Goal: Task Accomplishment & Management: Manage account settings

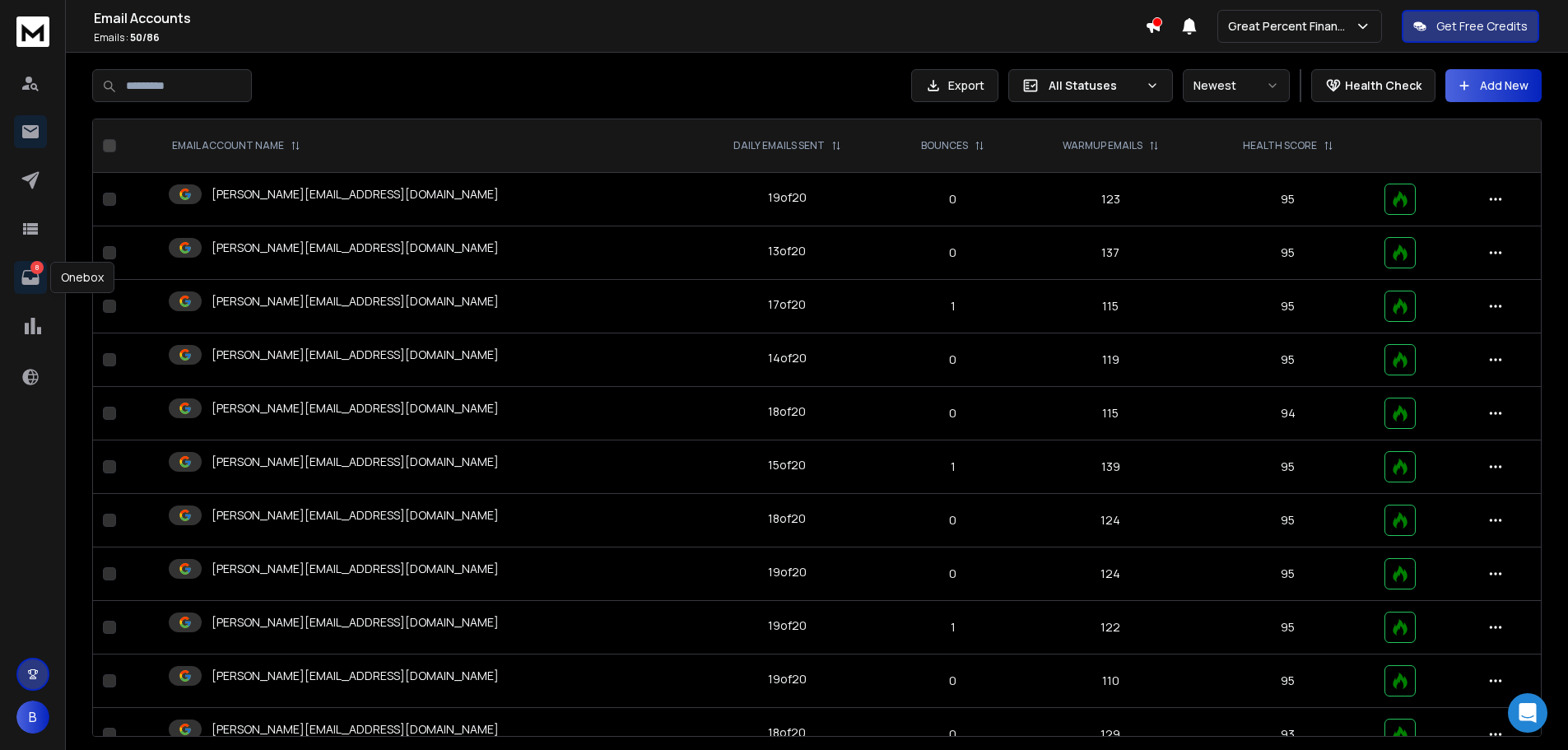
click at [37, 277] on icon at bounding box center [30, 277] width 18 height 15
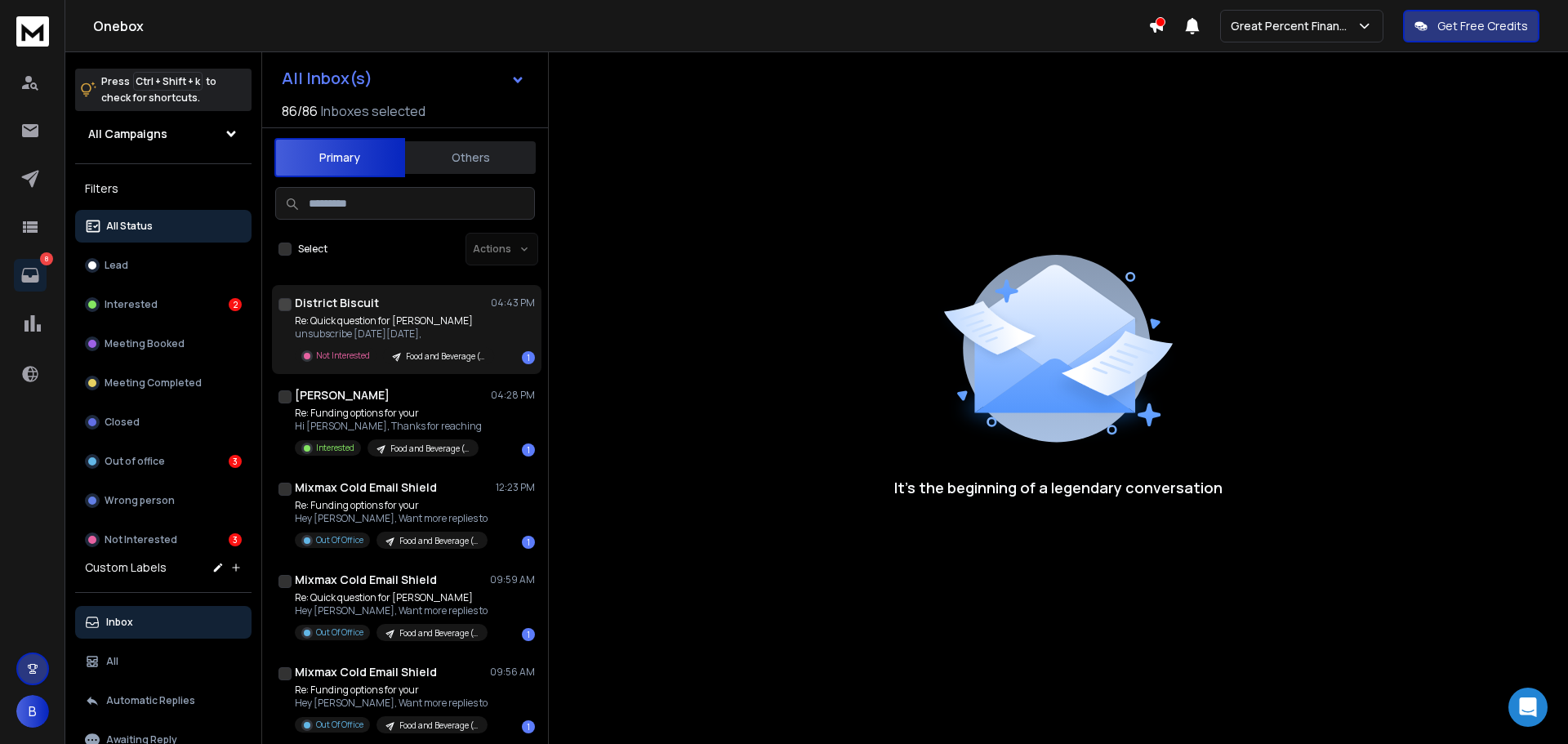
click at [406, 312] on div "District Biscuit 04:43 PM Re: Quick question for [PERSON_NAME] unsubscribe [DAT…" at bounding box center [415, 330] width 240 height 70
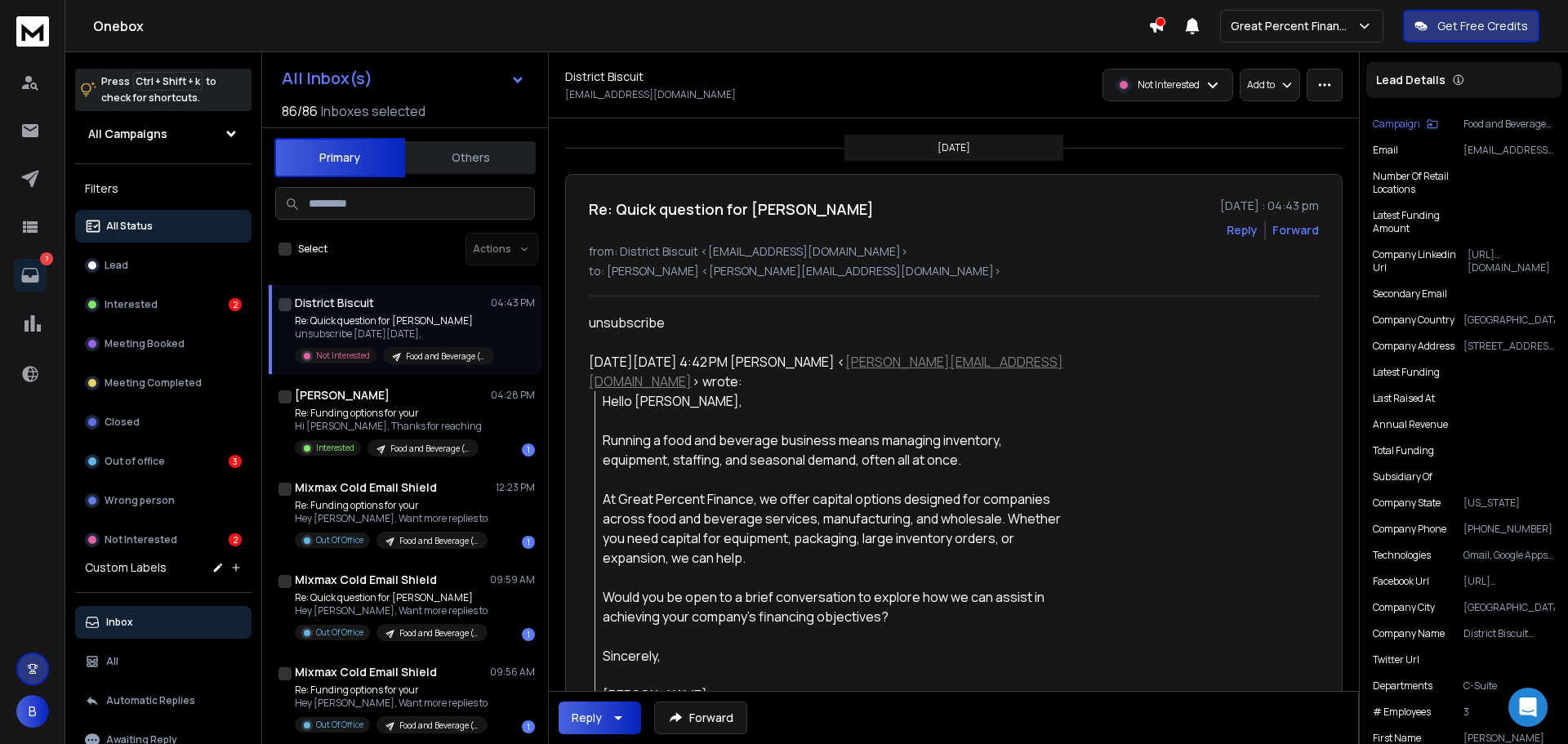
click at [1313, 78] on button "button" at bounding box center [1324, 85] width 36 height 33
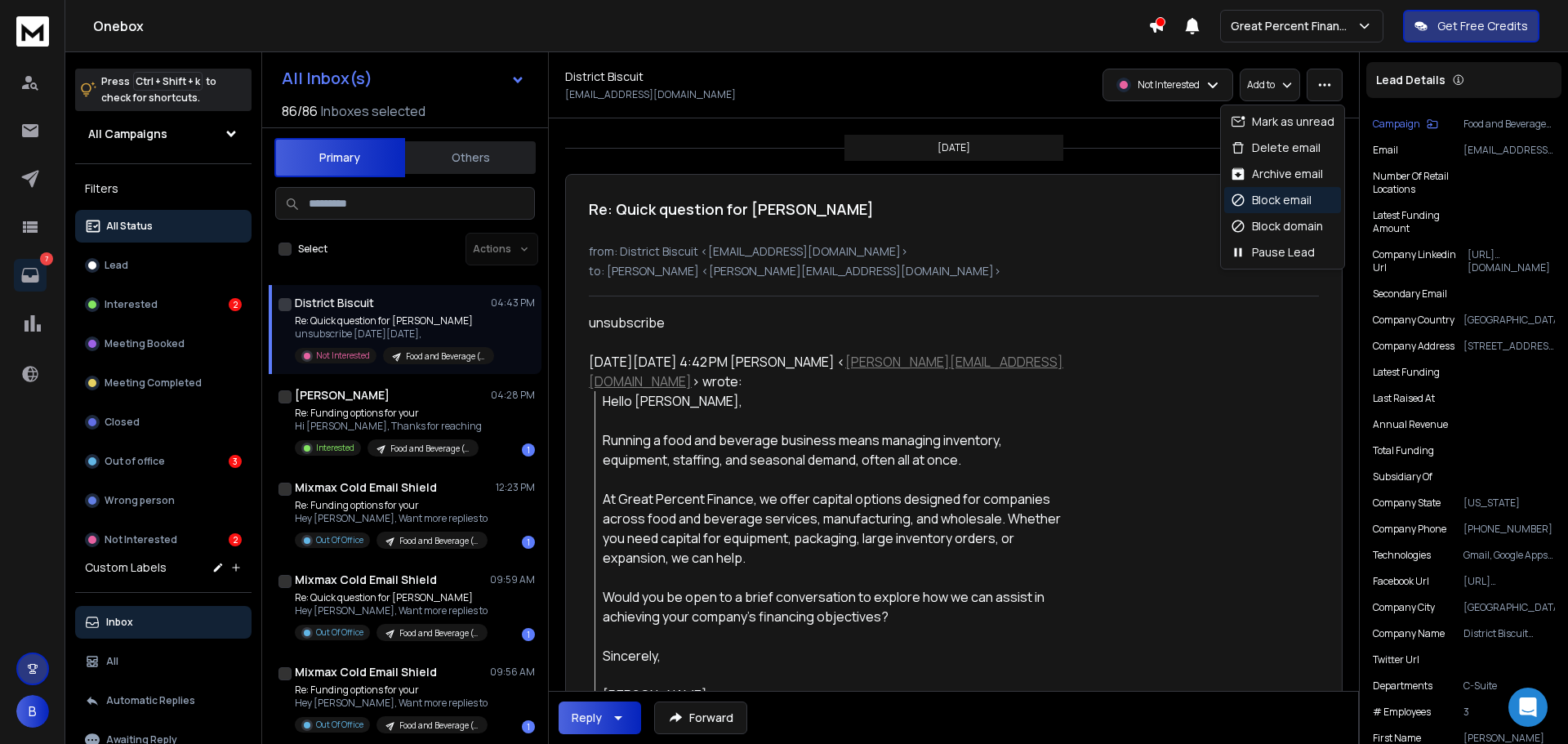
click at [1287, 209] on div "Block email" at bounding box center [1282, 199] width 117 height 26
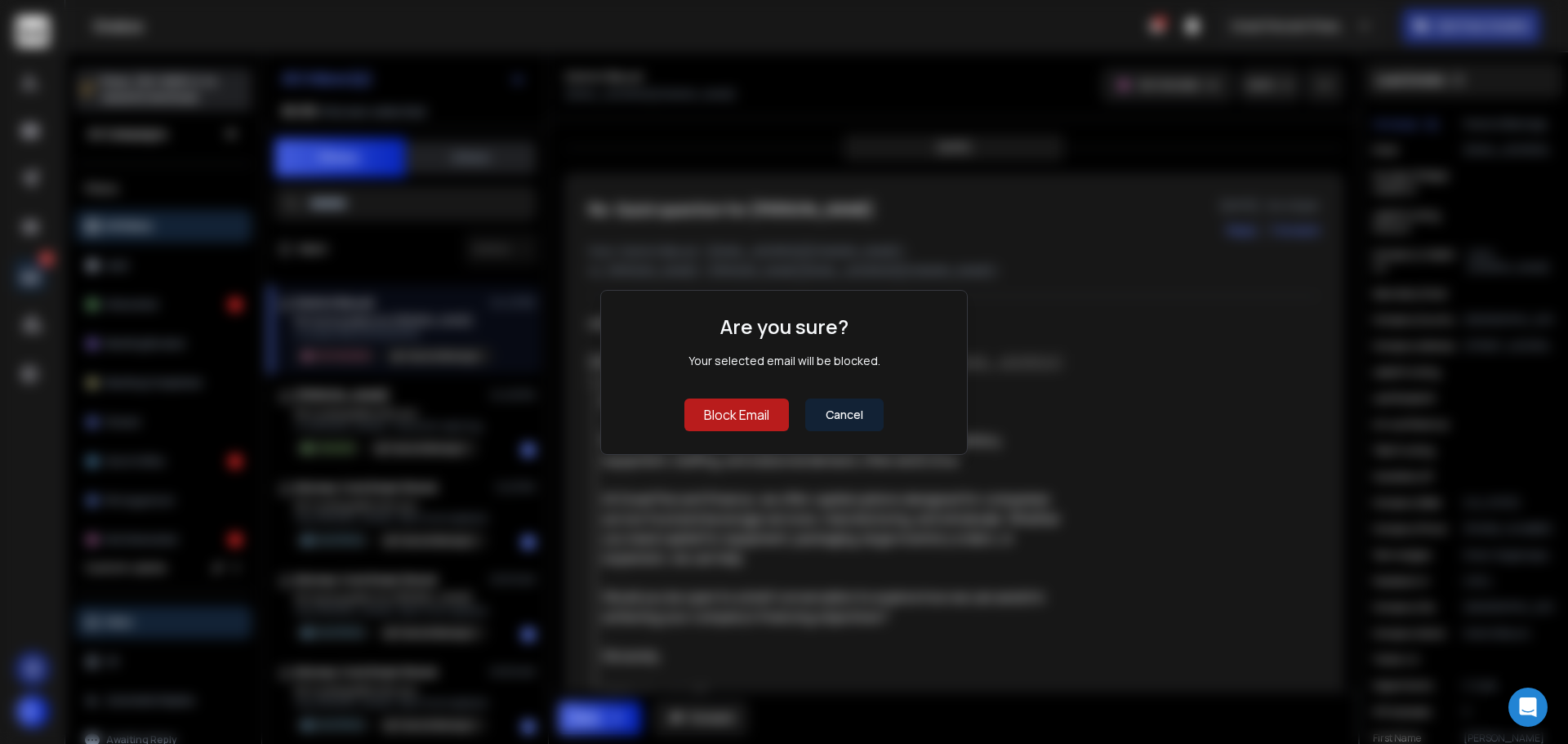
click at [727, 418] on button "Block Email" at bounding box center [736, 415] width 104 height 33
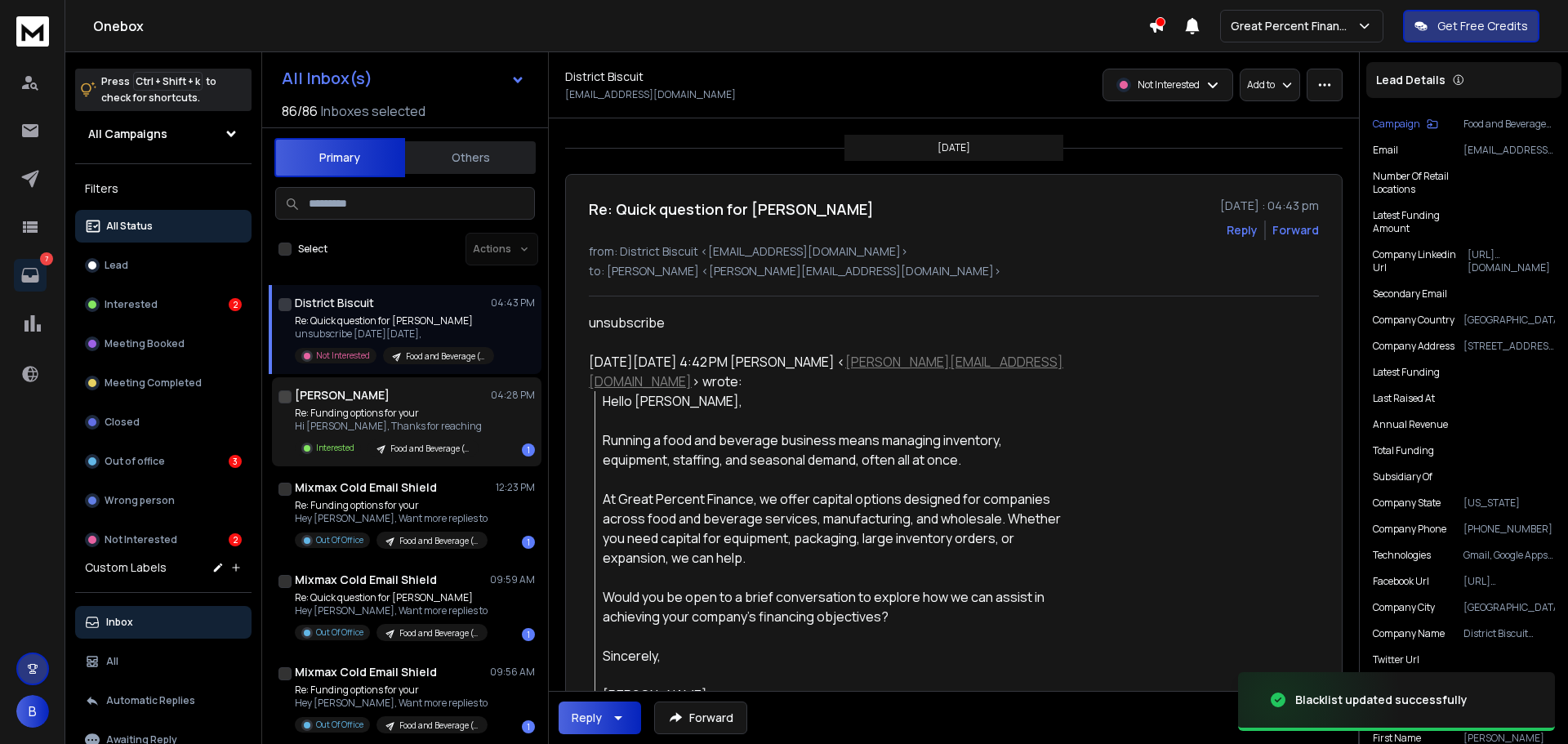
click at [355, 412] on p "Re: Funding options for your" at bounding box center [388, 413] width 187 height 14
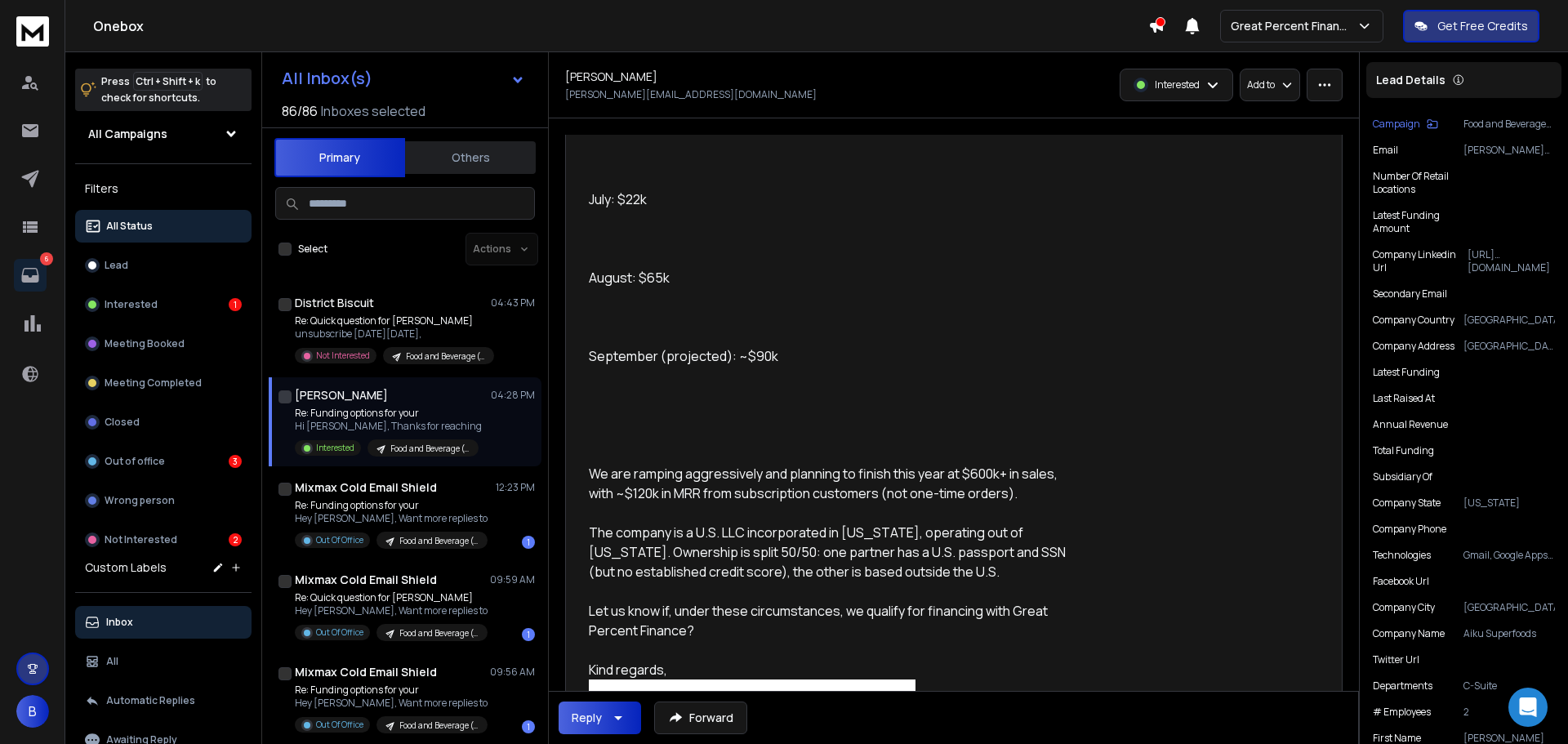
scroll to position [735, 0]
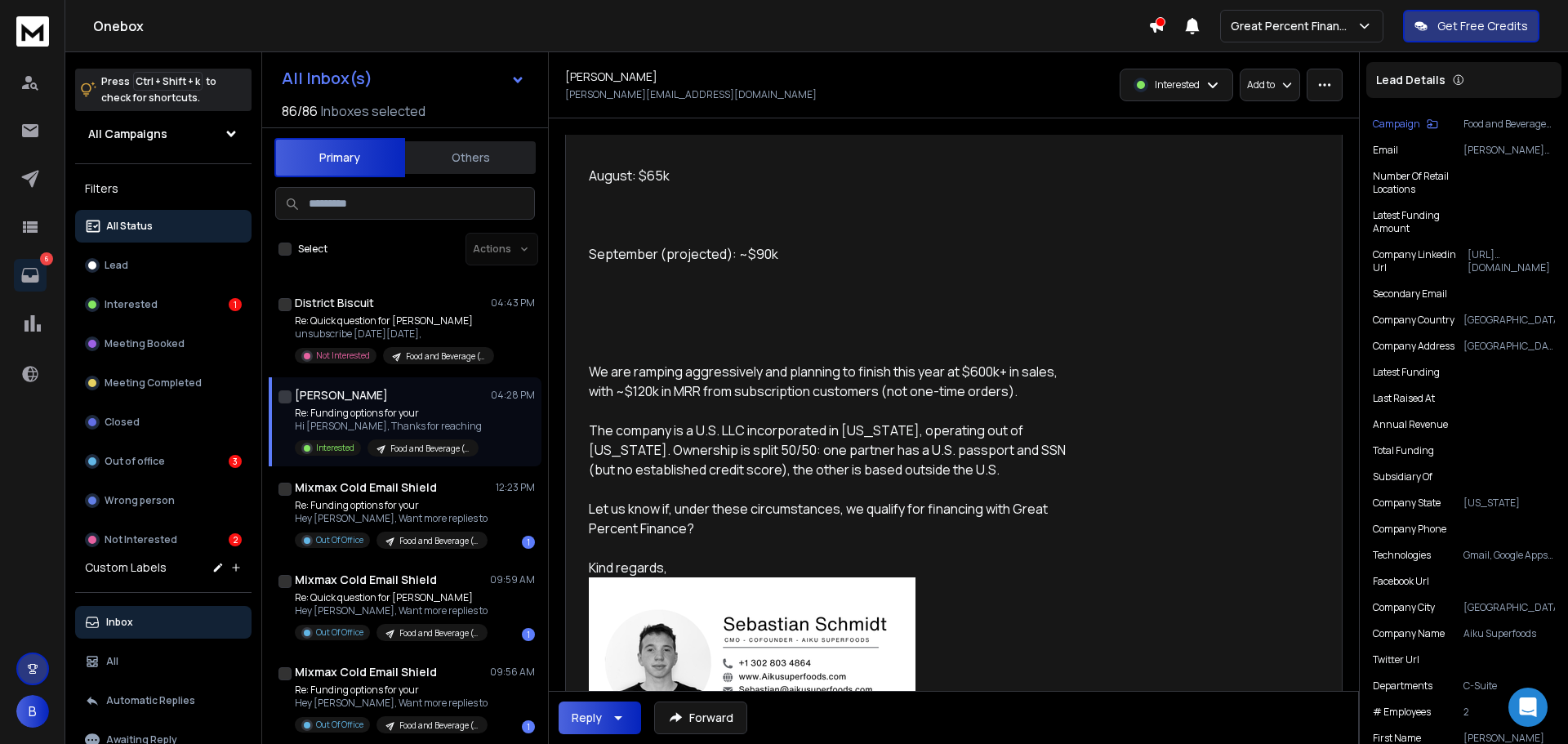
click at [1326, 85] on icon "button" at bounding box center [1323, 84] width 15 height 15
click at [1270, 123] on div "Mark as unread" at bounding box center [1282, 121] width 104 height 16
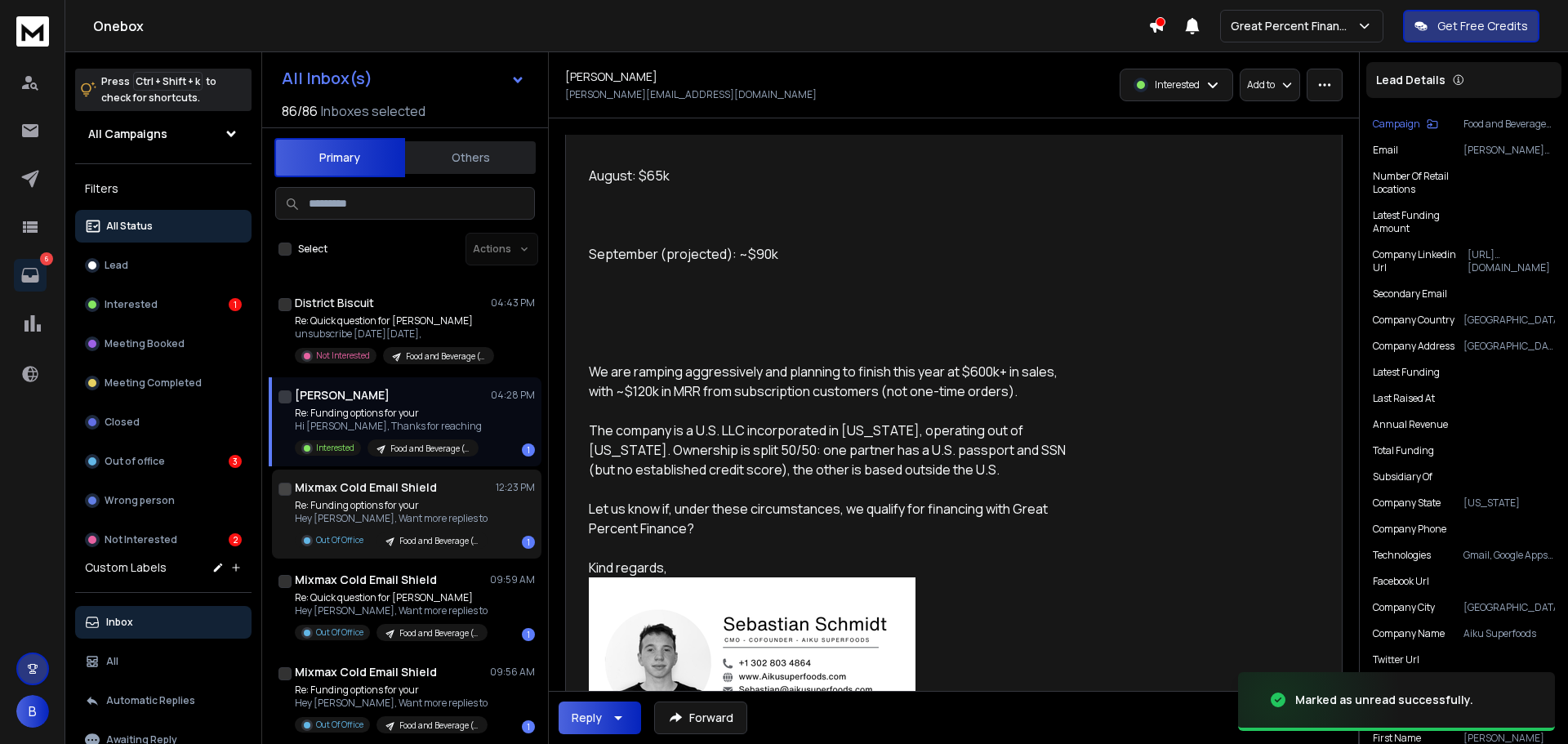
click at [406, 513] on p "Hey [PERSON_NAME], Want more replies to" at bounding box center [391, 519] width 192 height 14
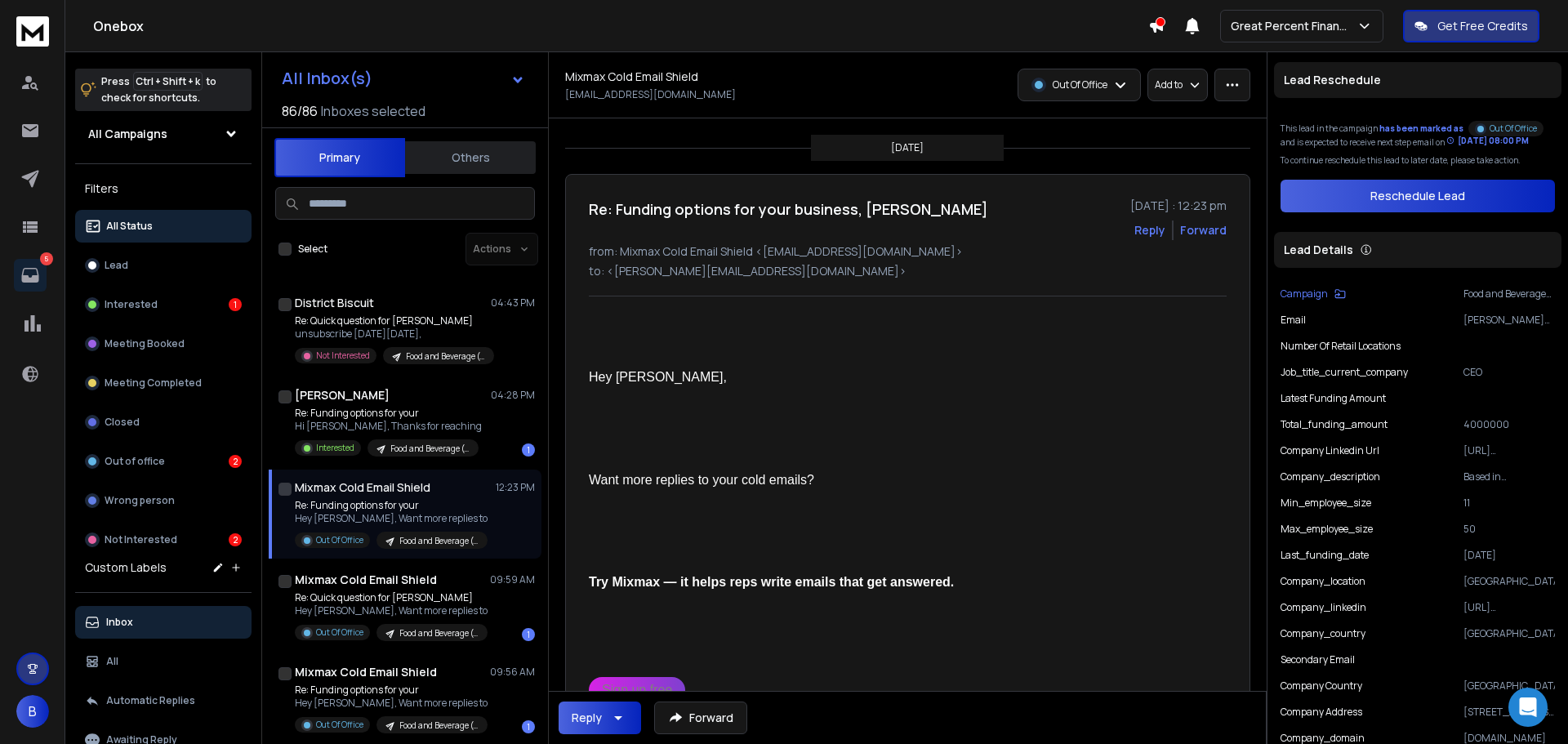
click at [1226, 84] on icon "button" at bounding box center [1231, 84] width 13 height 3
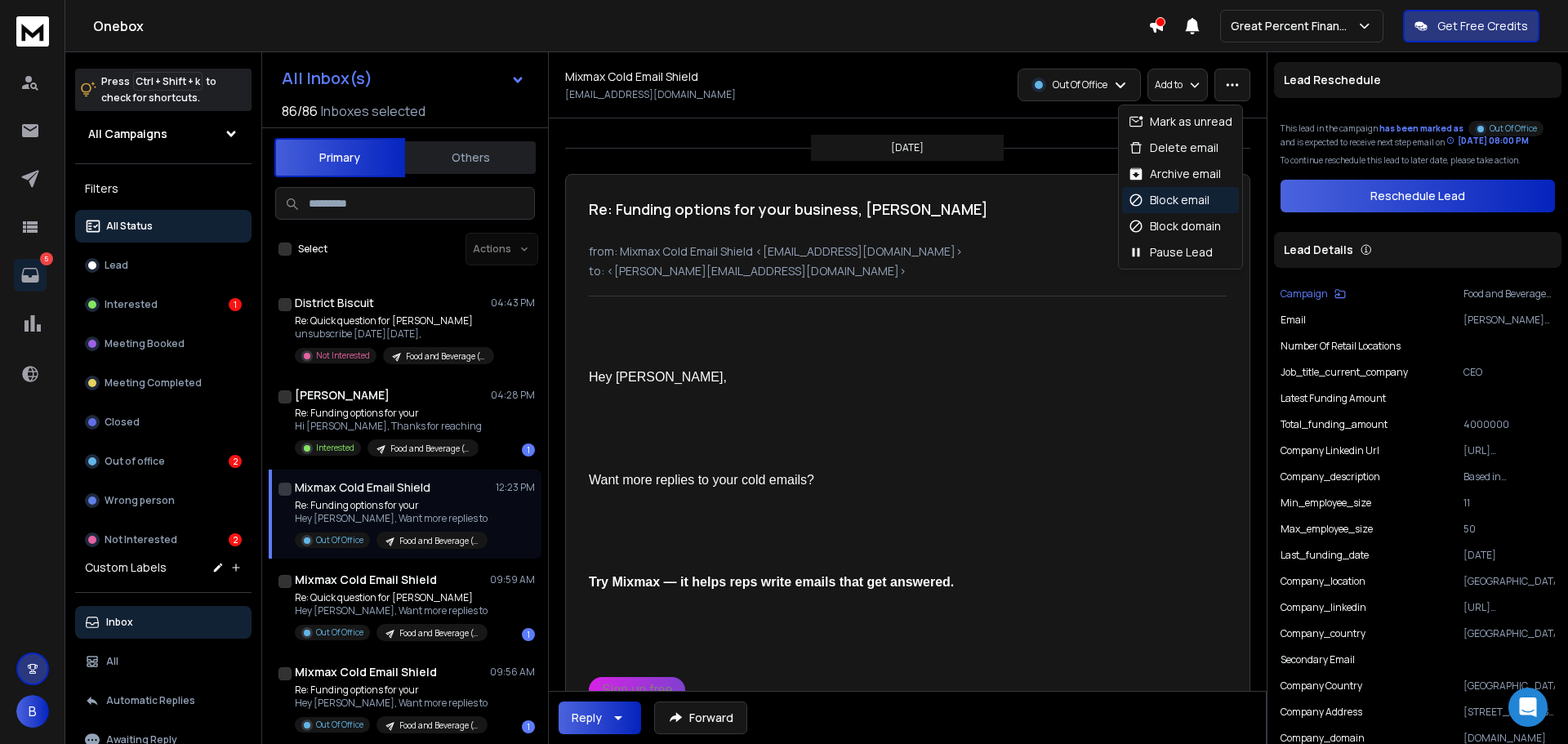
click at [1164, 205] on div "Block email" at bounding box center [1169, 199] width 81 height 16
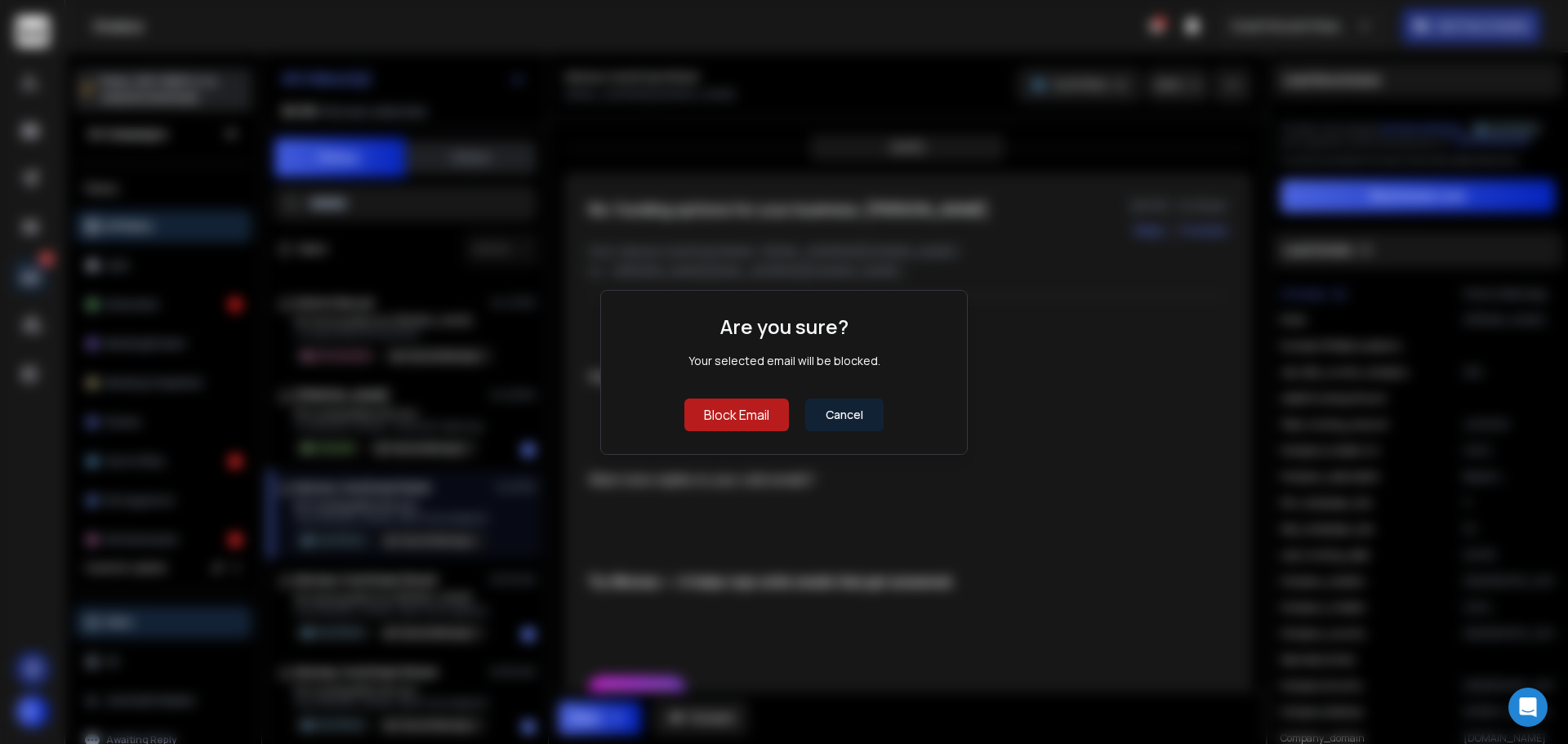
click at [715, 413] on button "Block Email" at bounding box center [736, 415] width 104 height 33
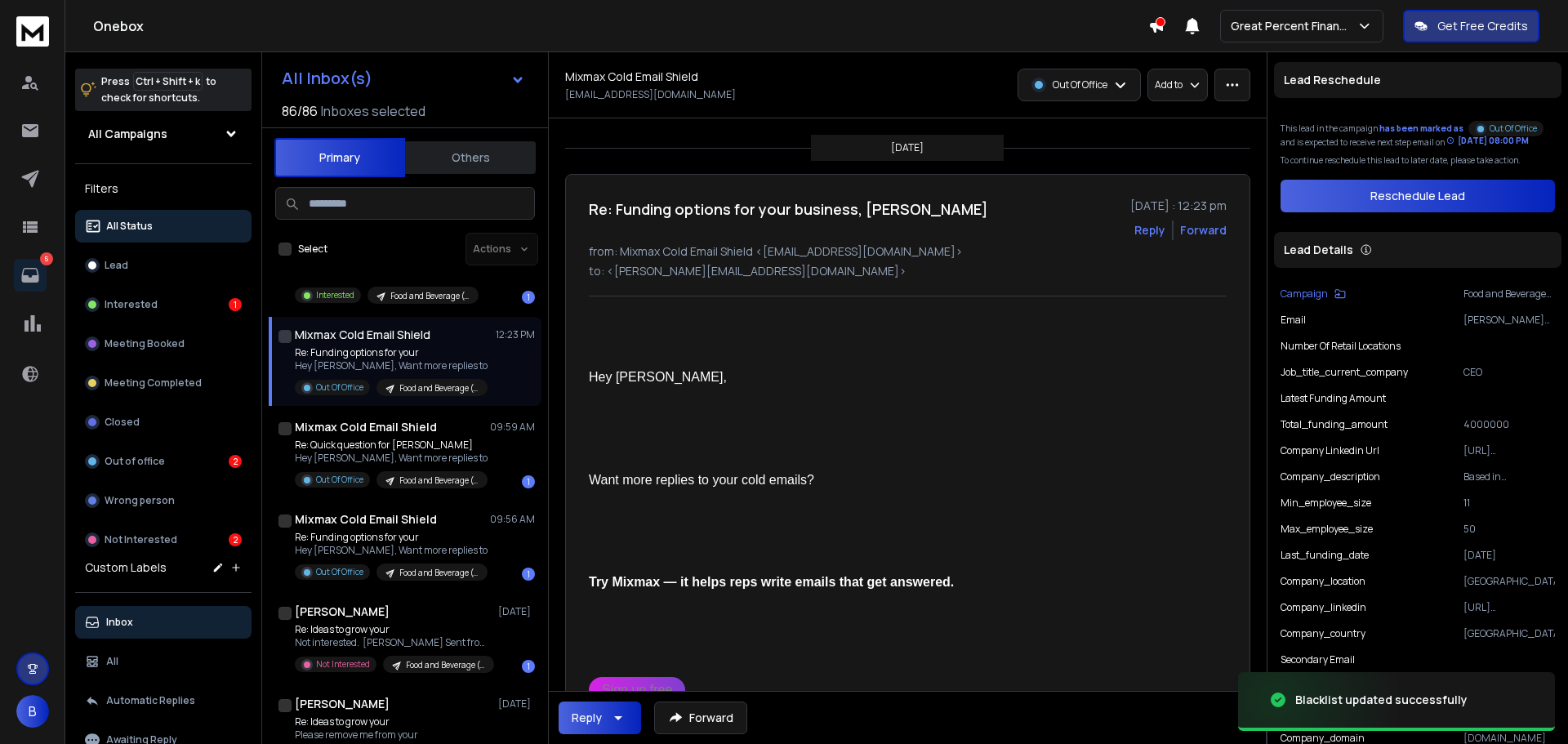
scroll to position [164, 0]
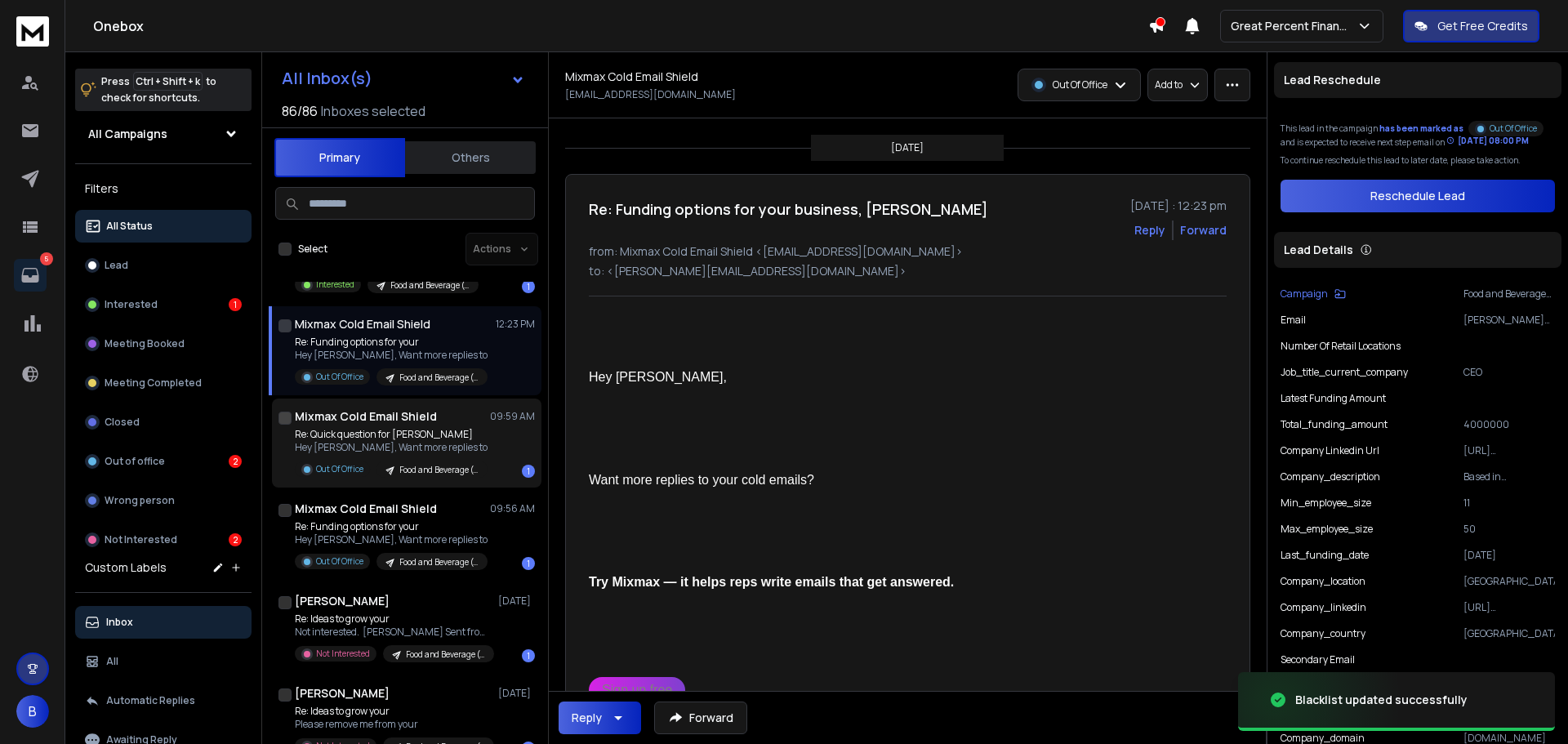
click at [385, 426] on div "Mixmax Cold Email Shield 09:59 AM Re: Quick question for [PERSON_NAME] Hey [PER…" at bounding box center [415, 443] width 240 height 70
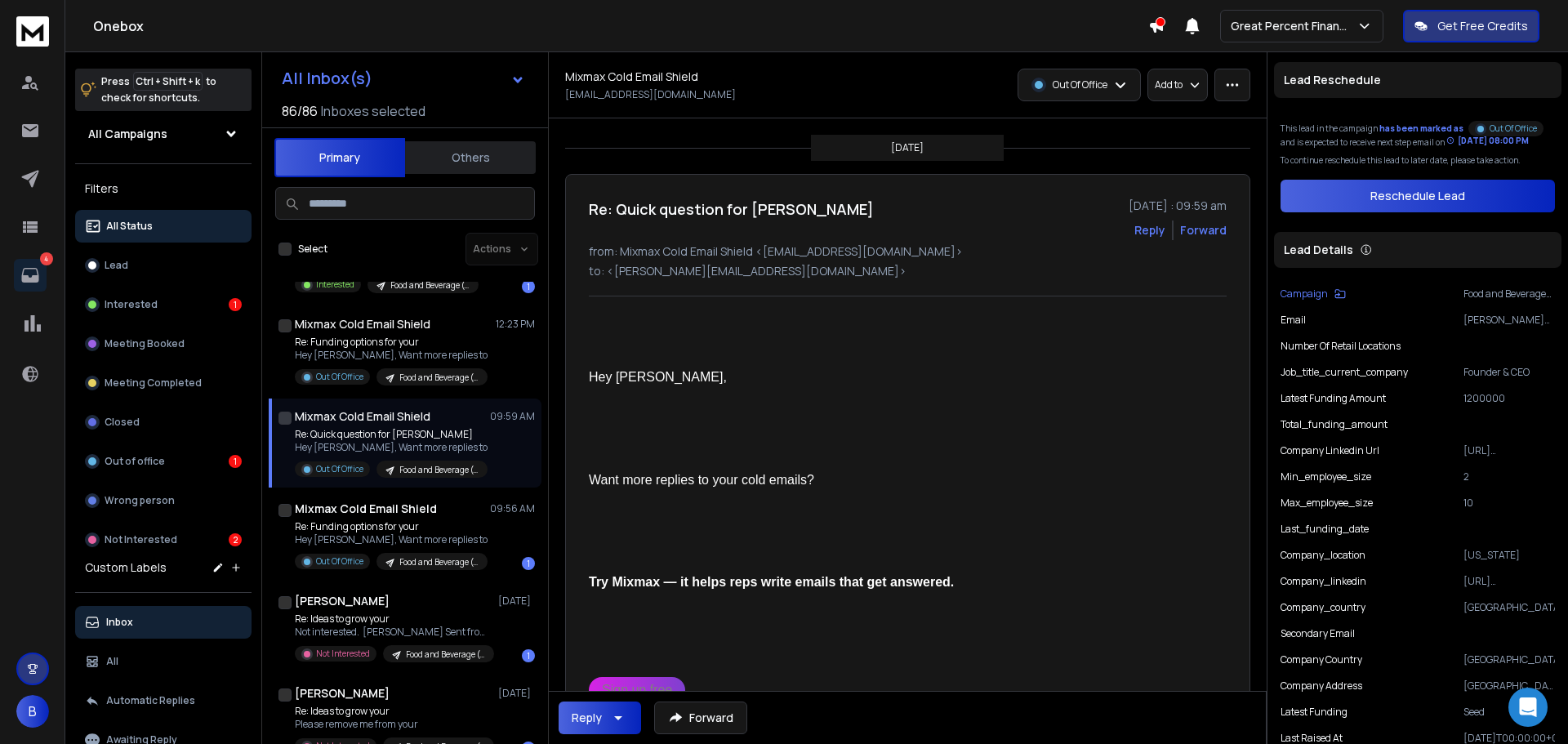
click at [1225, 80] on icon "button" at bounding box center [1231, 84] width 15 height 15
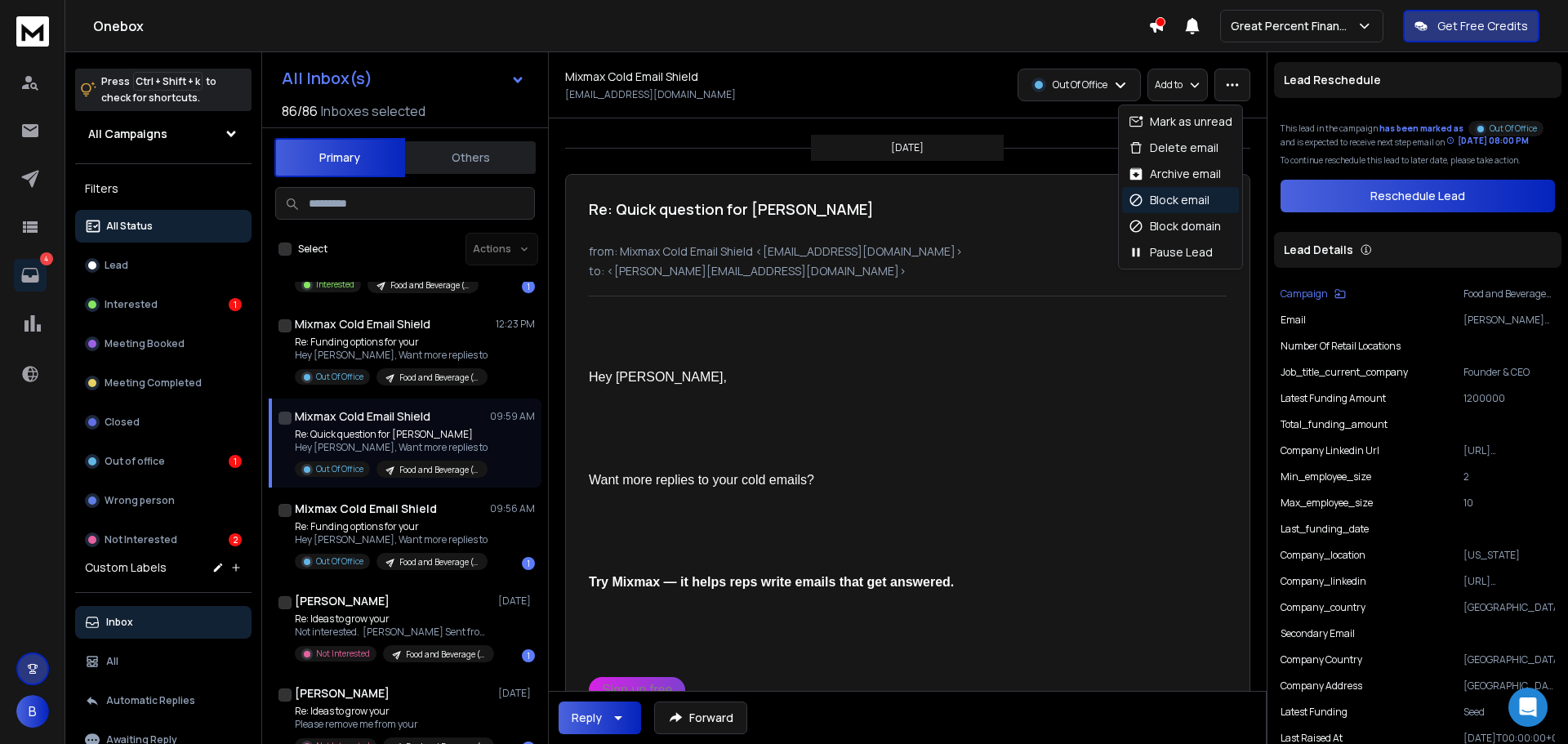
click at [1159, 196] on div "Block email" at bounding box center [1169, 199] width 81 height 16
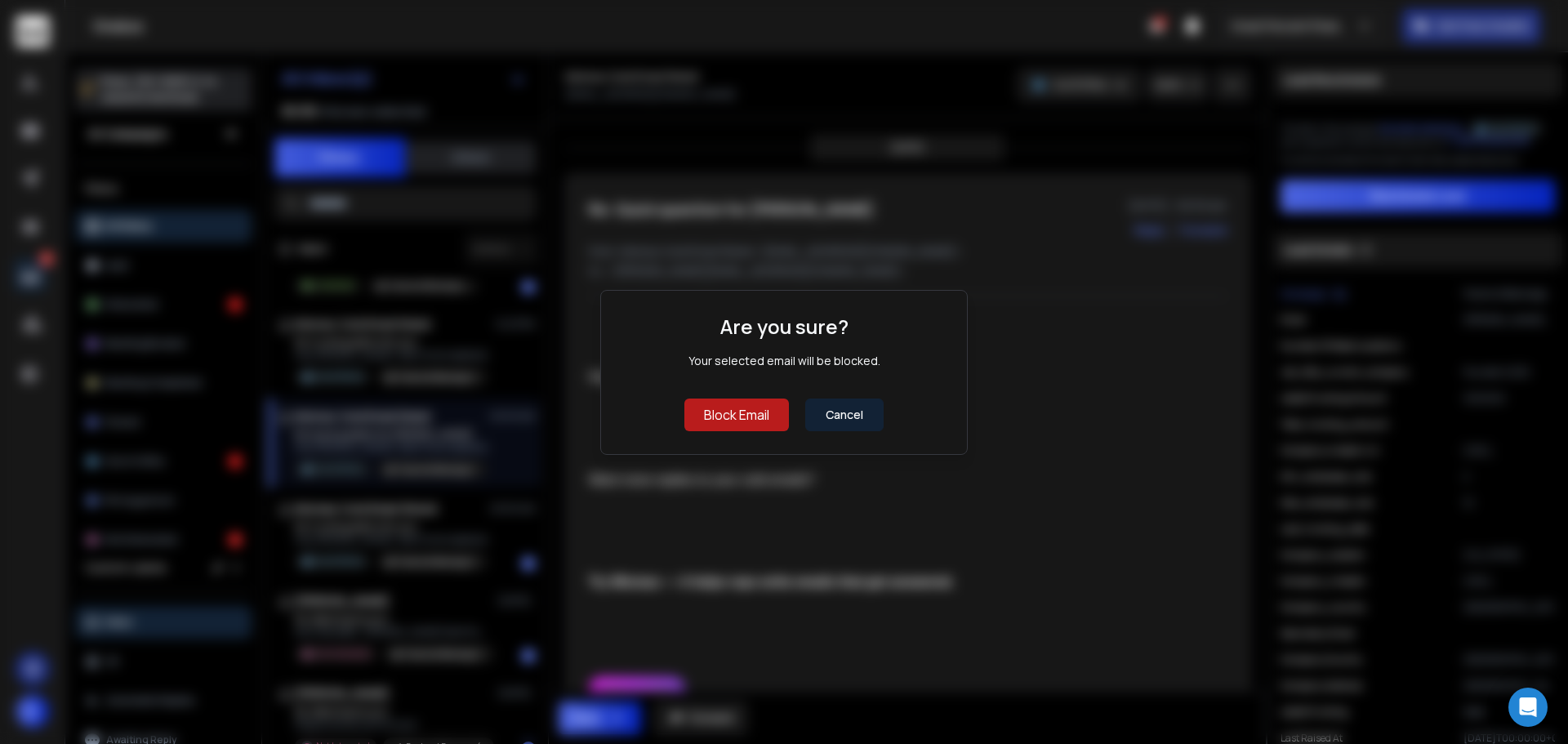
click at [724, 418] on button "Block Email" at bounding box center [736, 415] width 104 height 33
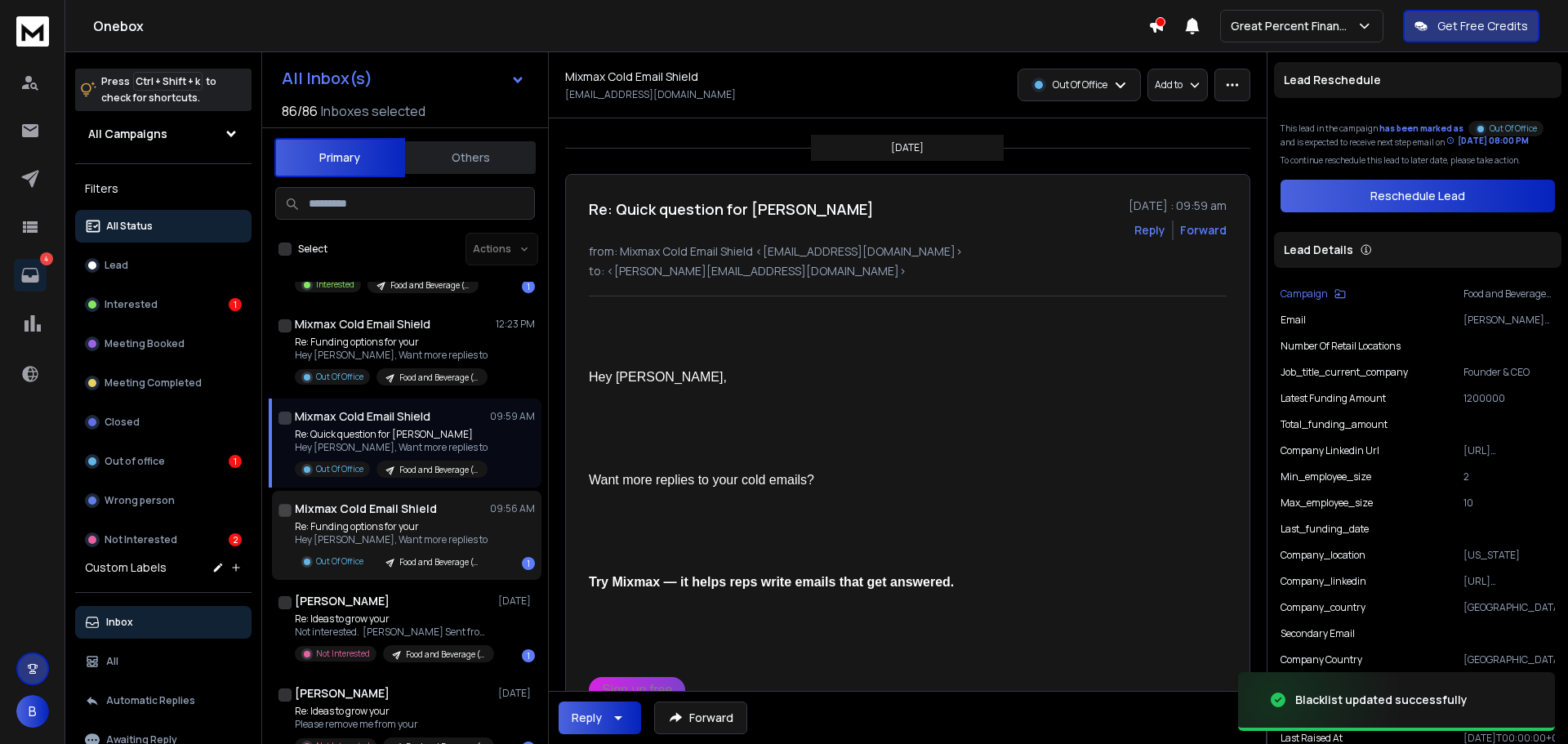
click at [408, 525] on p "Re: Funding options for your" at bounding box center [391, 527] width 192 height 14
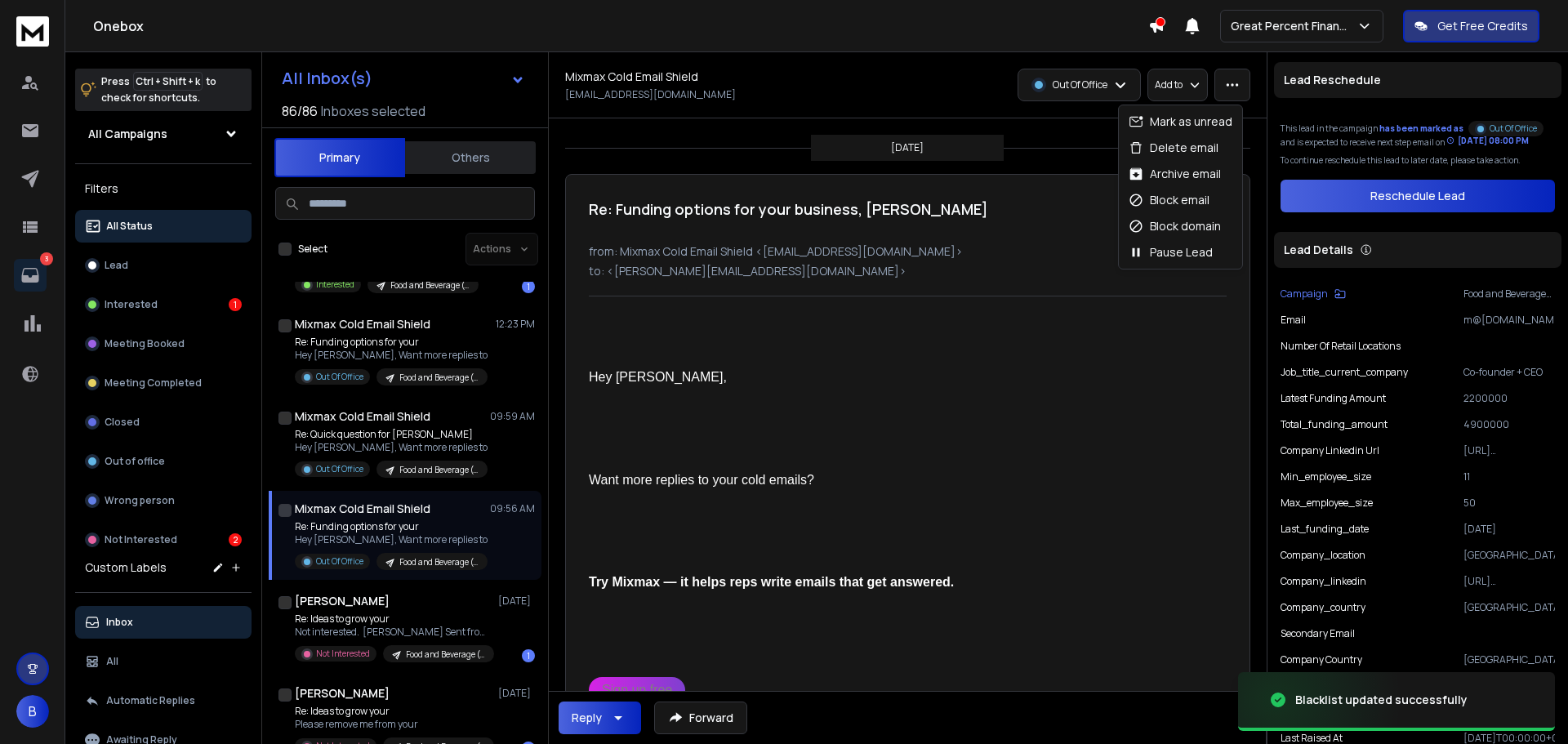
click at [1225, 79] on icon "button" at bounding box center [1231, 84] width 15 height 15
click at [1156, 194] on div "Block email" at bounding box center [1169, 199] width 81 height 16
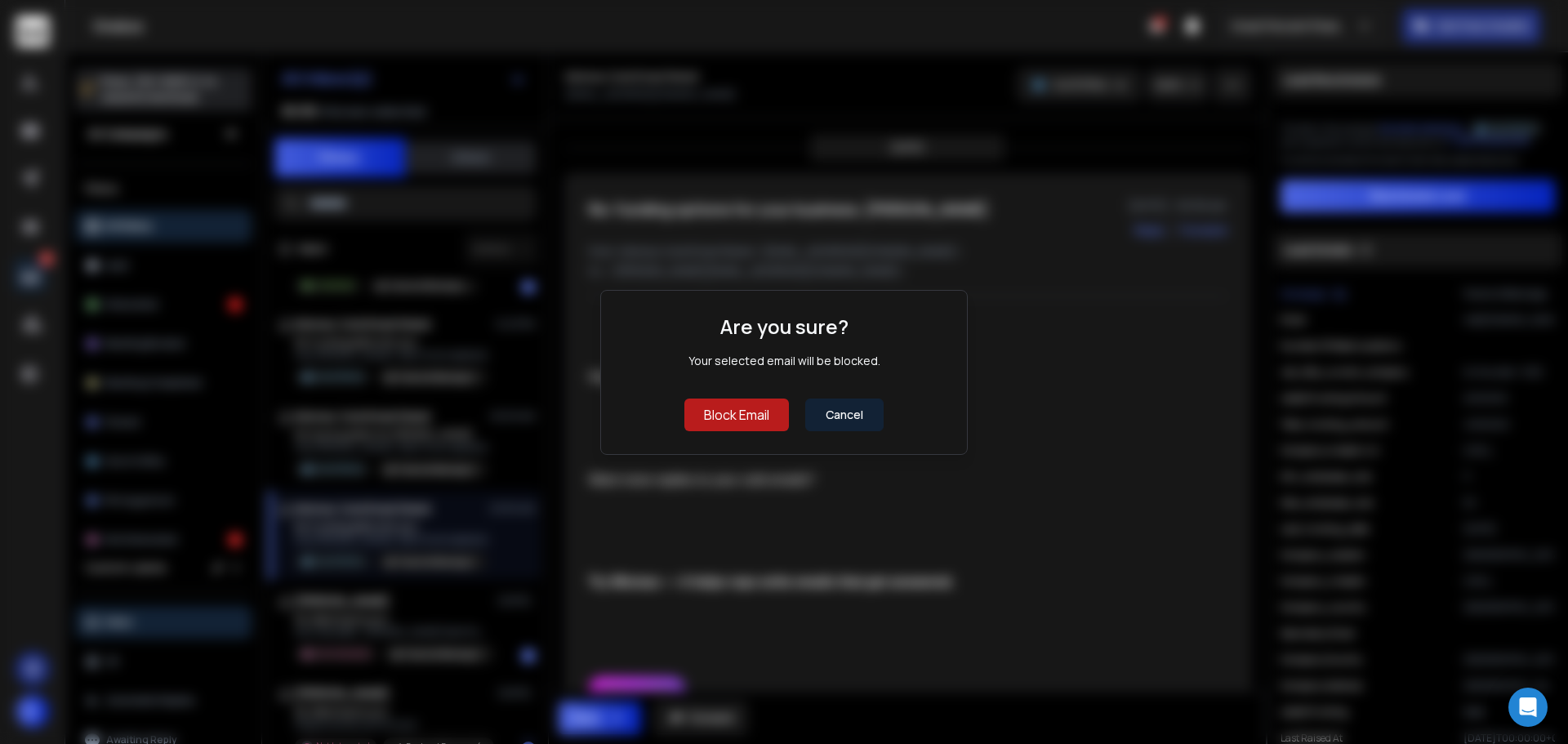
click at [749, 416] on button "Block Email" at bounding box center [736, 415] width 104 height 33
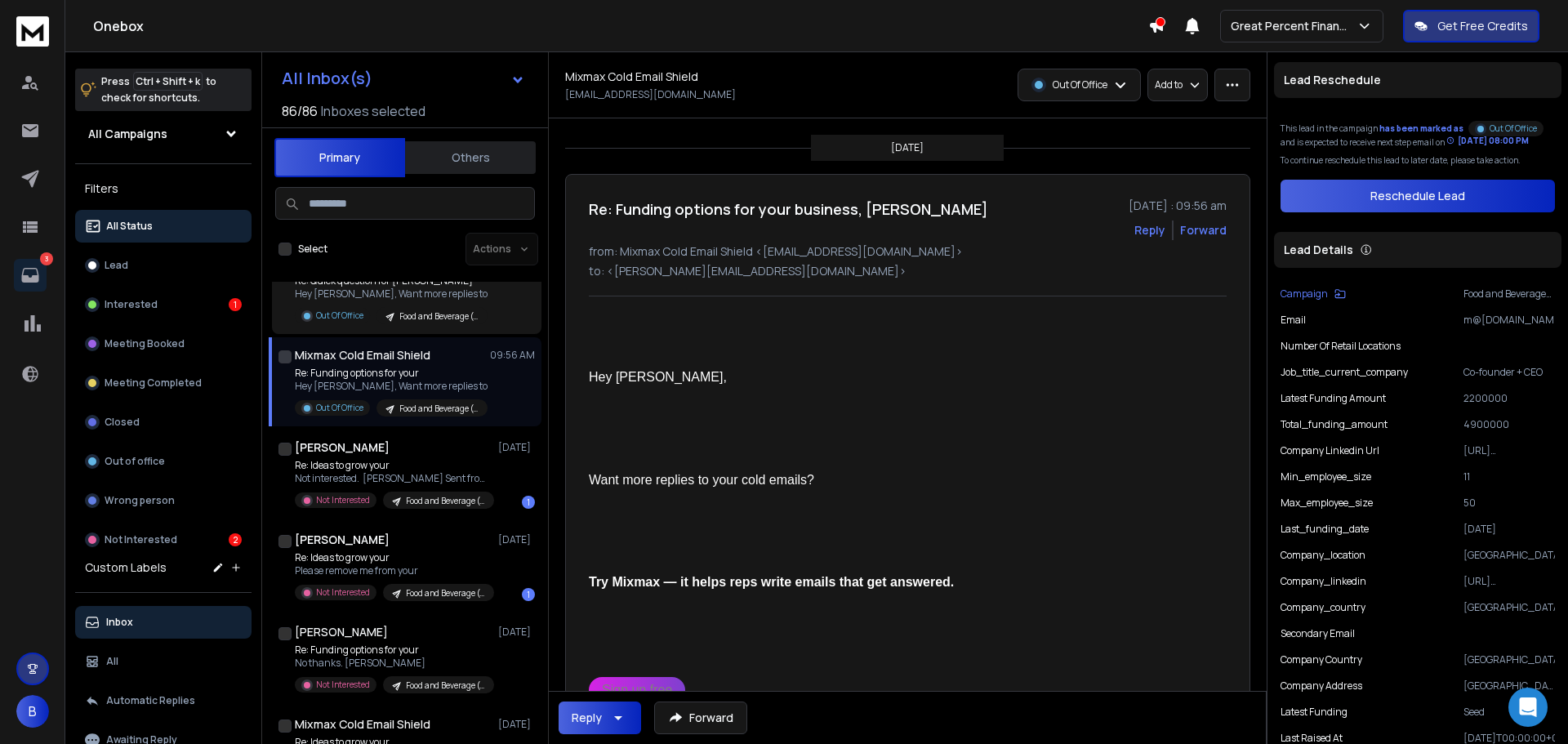
scroll to position [327, 0]
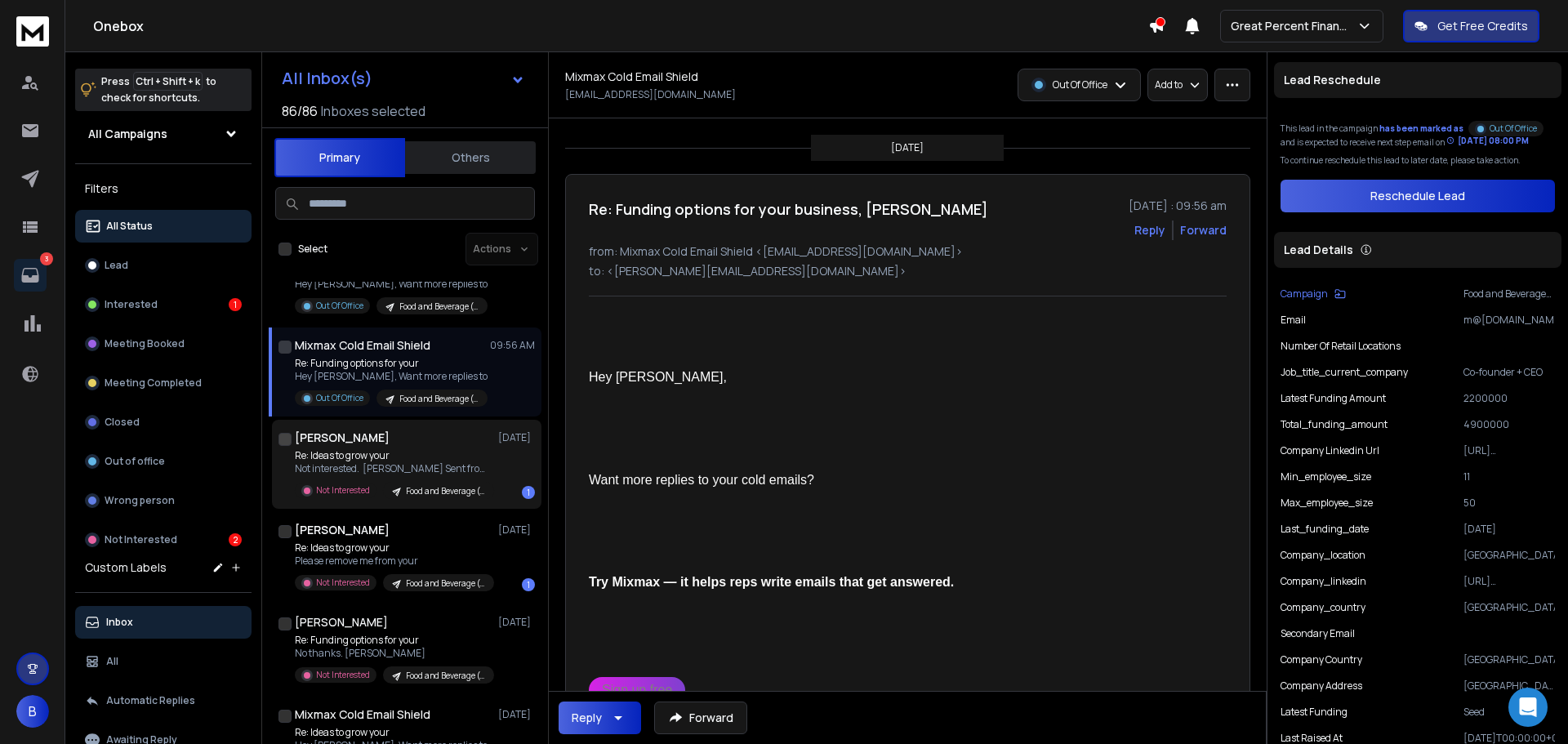
click at [404, 448] on div "[PERSON_NAME] [DATE] Re: Ideas to grow your Not interested. [PERSON_NAME] Sent …" at bounding box center [415, 464] width 240 height 70
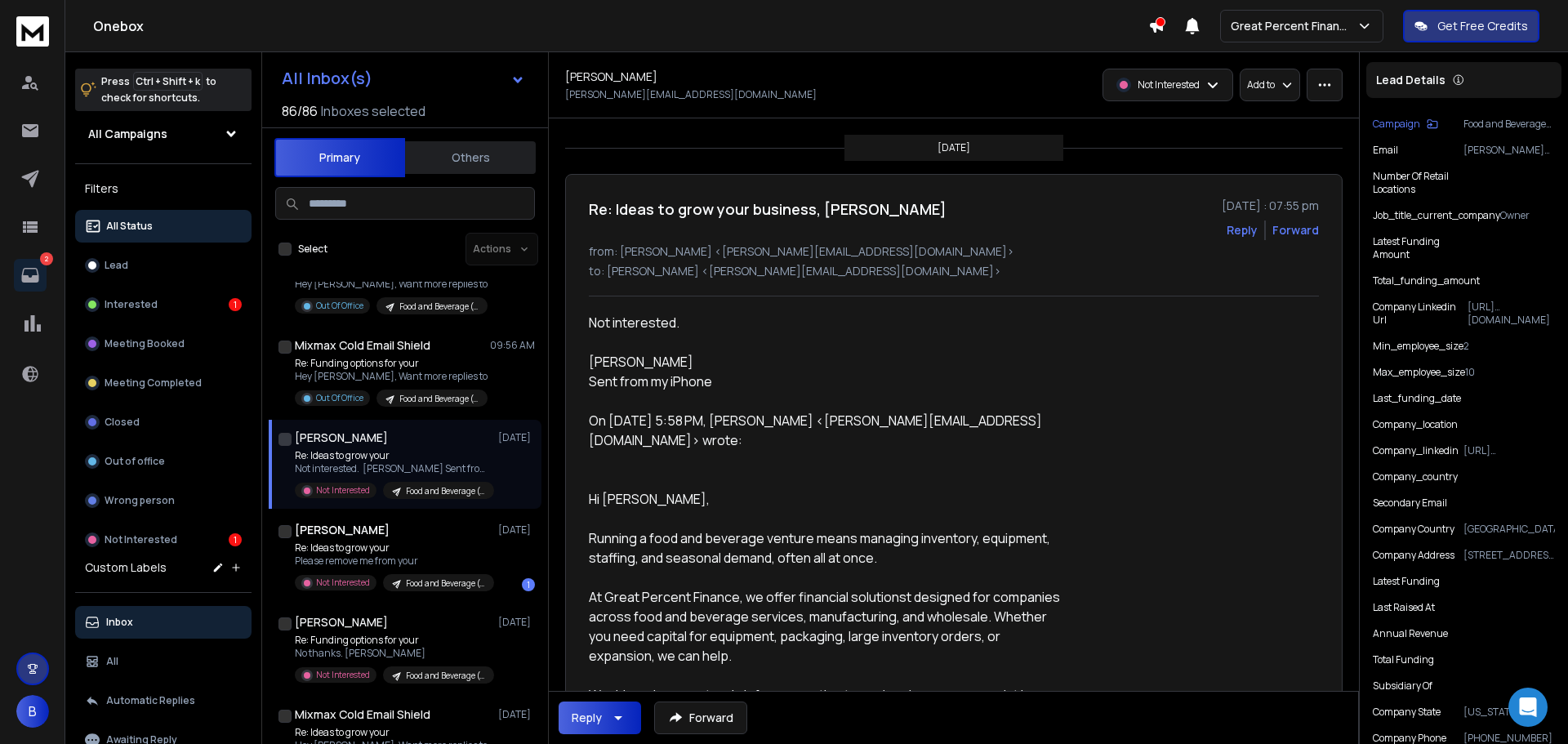
click at [1327, 83] on icon "button" at bounding box center [1323, 84] width 15 height 15
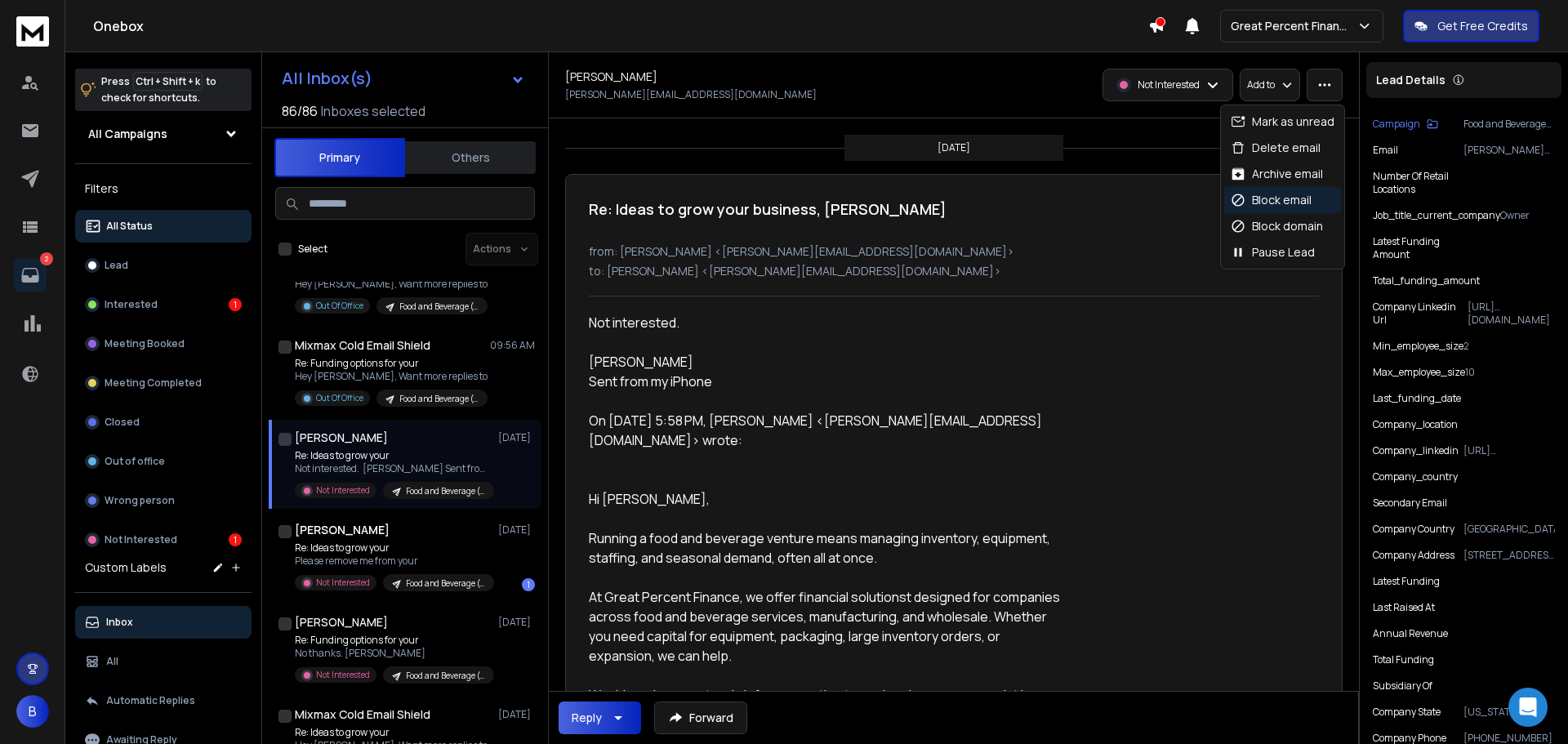
click at [1277, 198] on div "Block email" at bounding box center [1271, 199] width 81 height 16
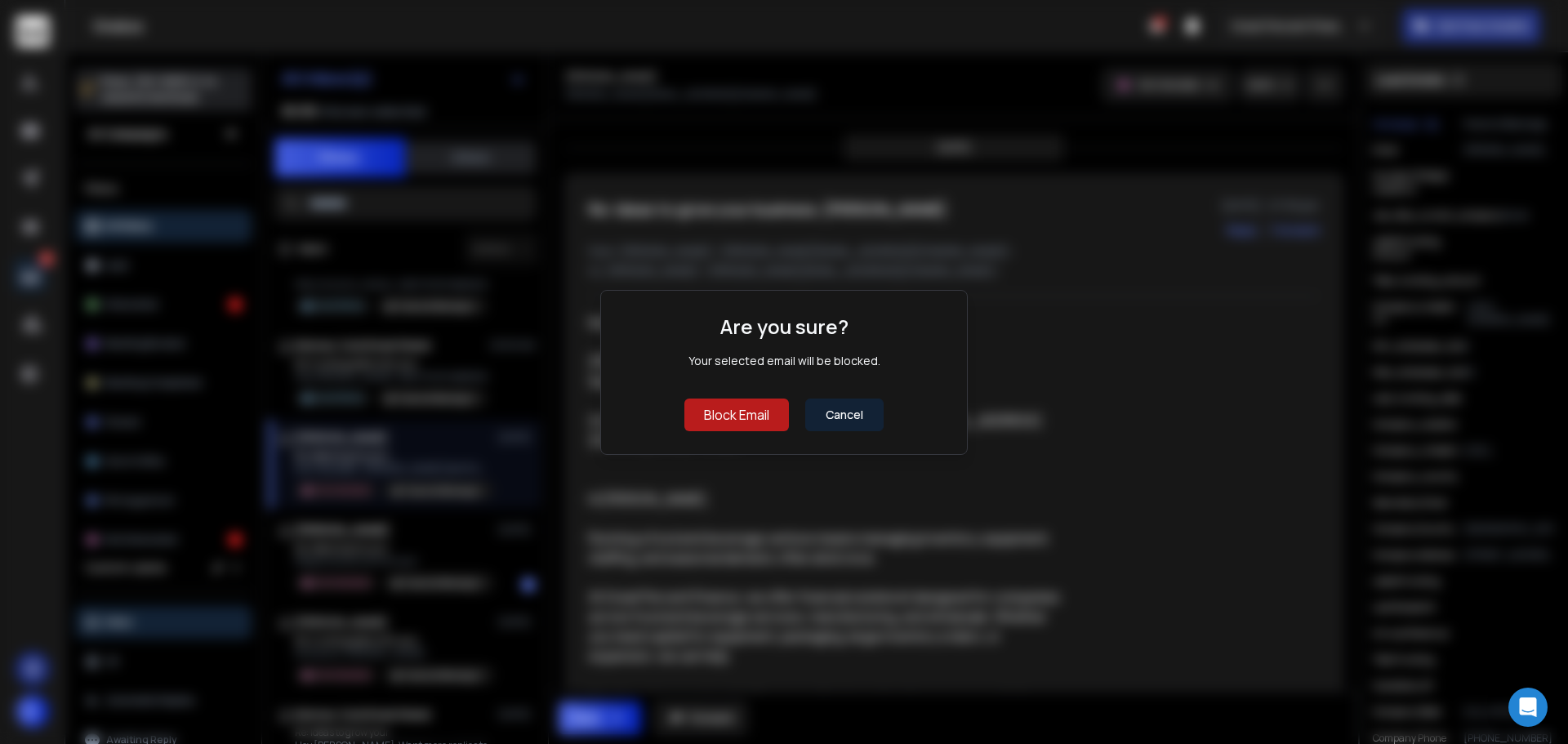
click at [715, 412] on button "Block Email" at bounding box center [736, 415] width 104 height 33
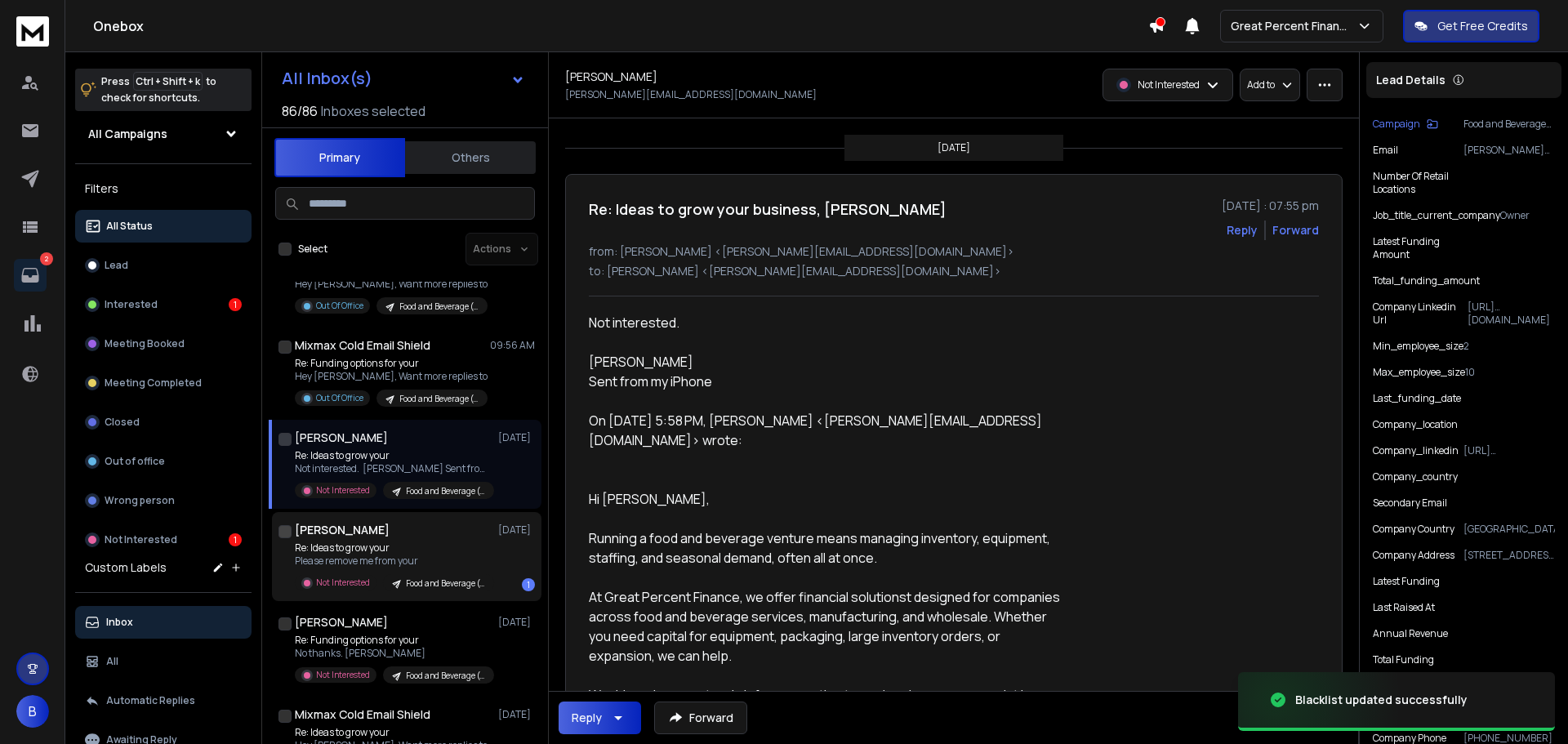
click at [394, 552] on p "Re: Ideas to grow your" at bounding box center [393, 549] width 196 height 14
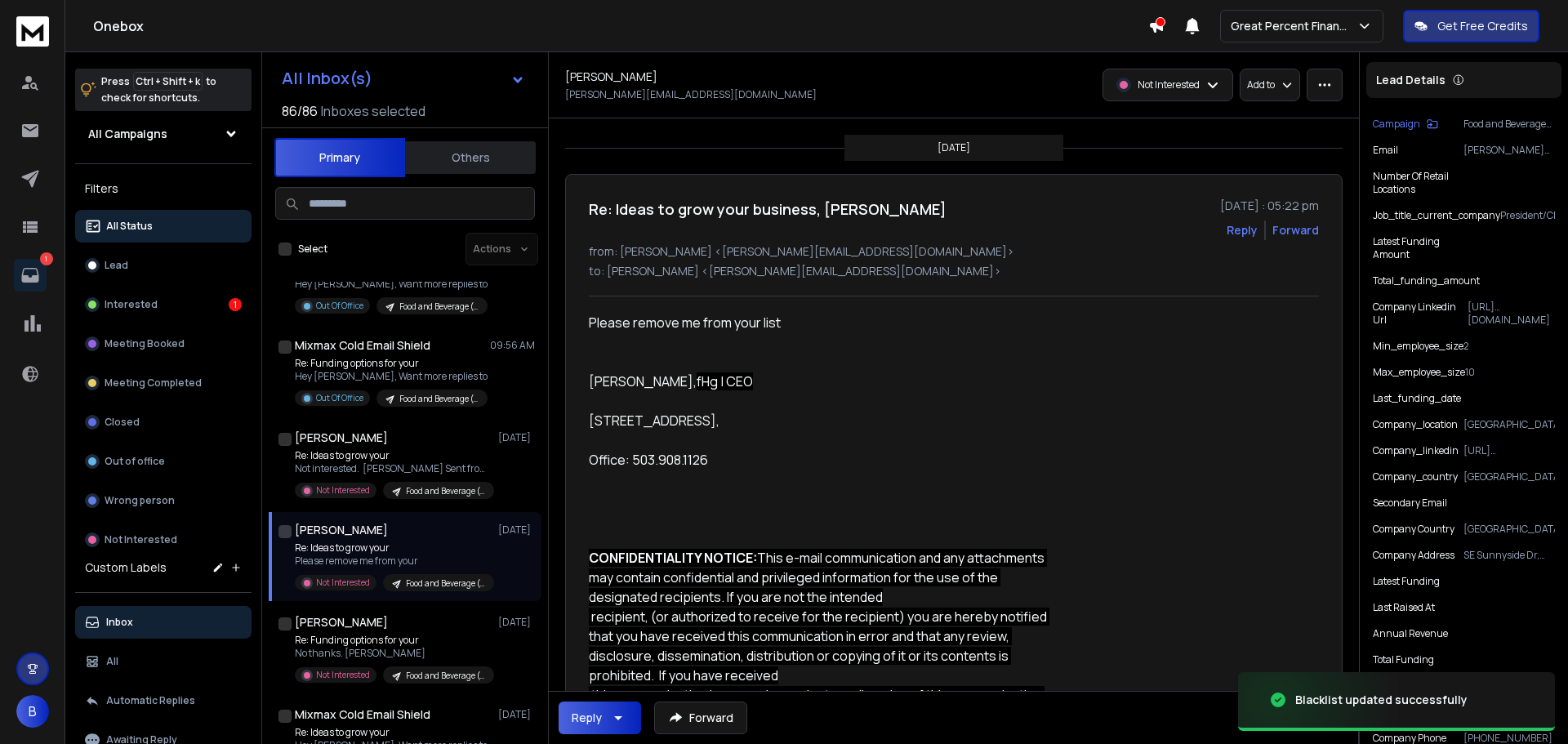
click at [1327, 86] on icon "button" at bounding box center [1323, 84] width 15 height 15
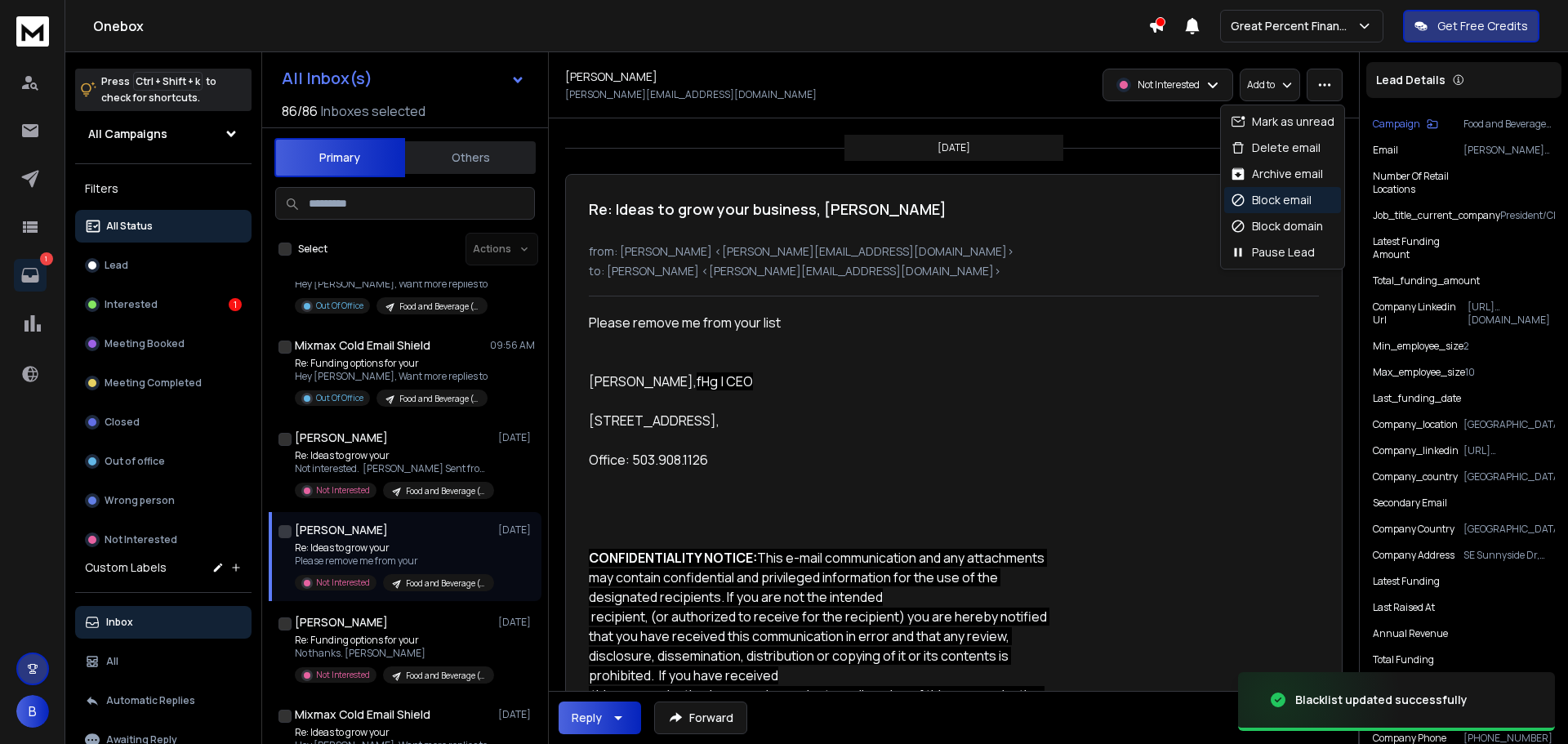
click at [1268, 192] on div "Block email" at bounding box center [1271, 199] width 81 height 16
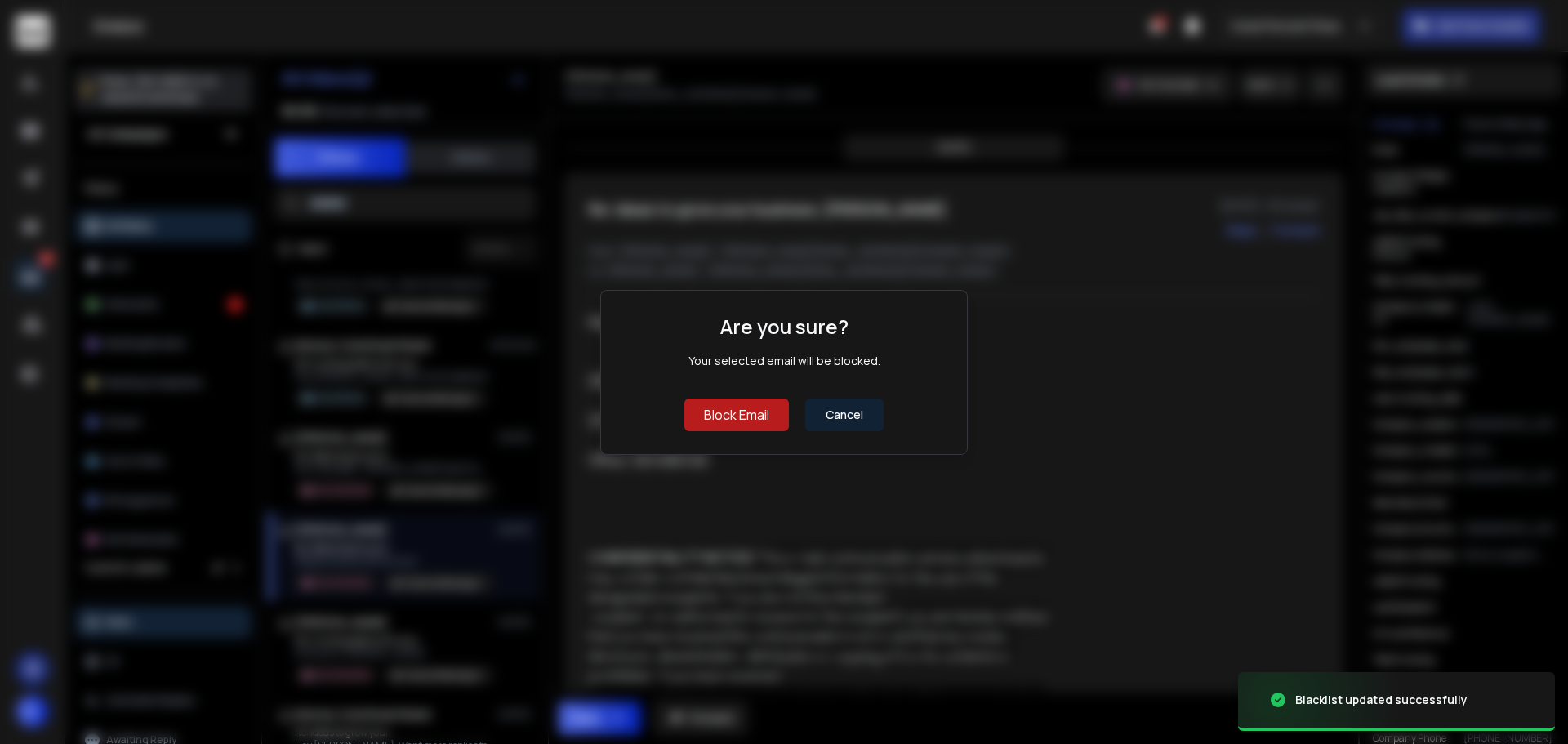
click at [733, 423] on button "Block Email" at bounding box center [736, 415] width 104 height 33
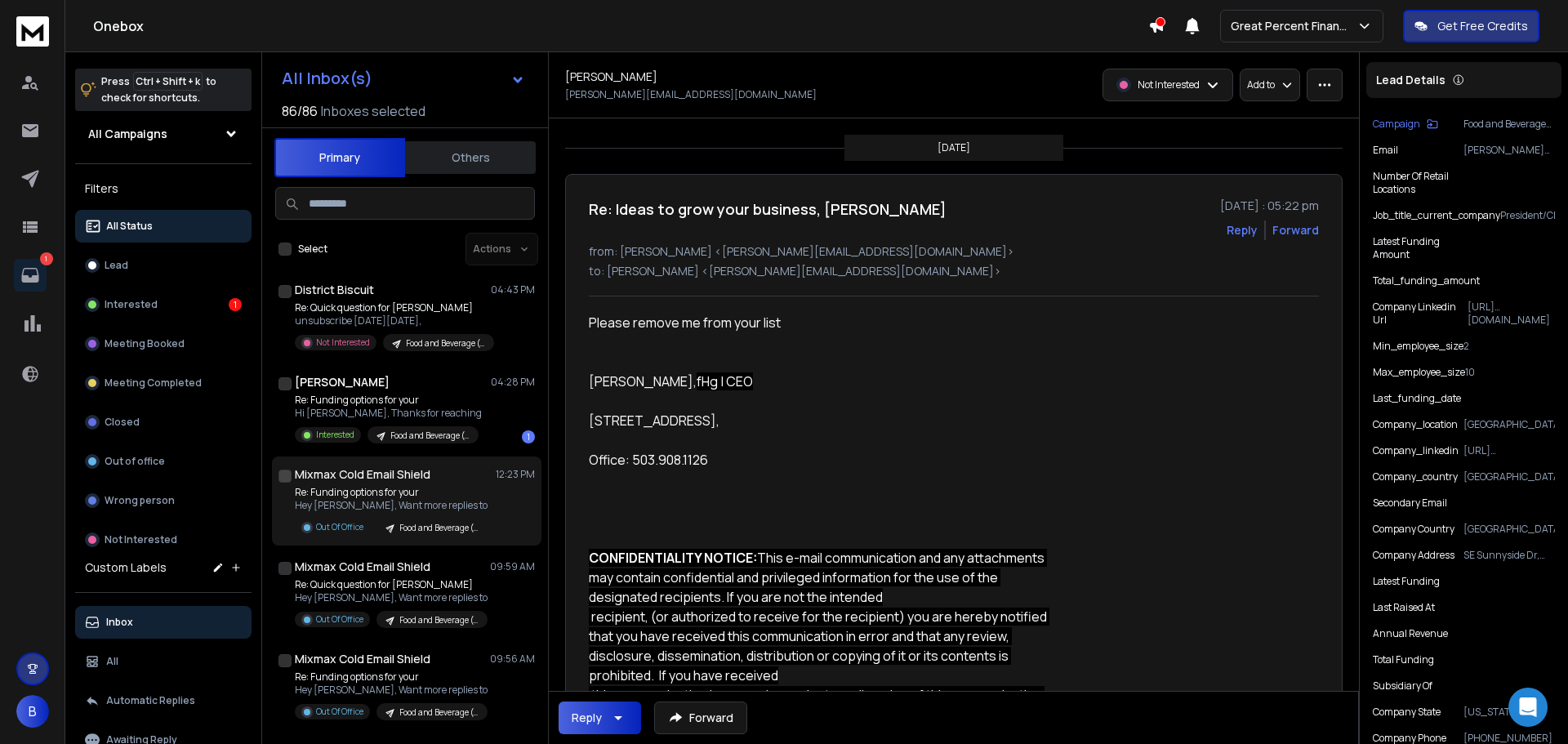
scroll to position [0, 0]
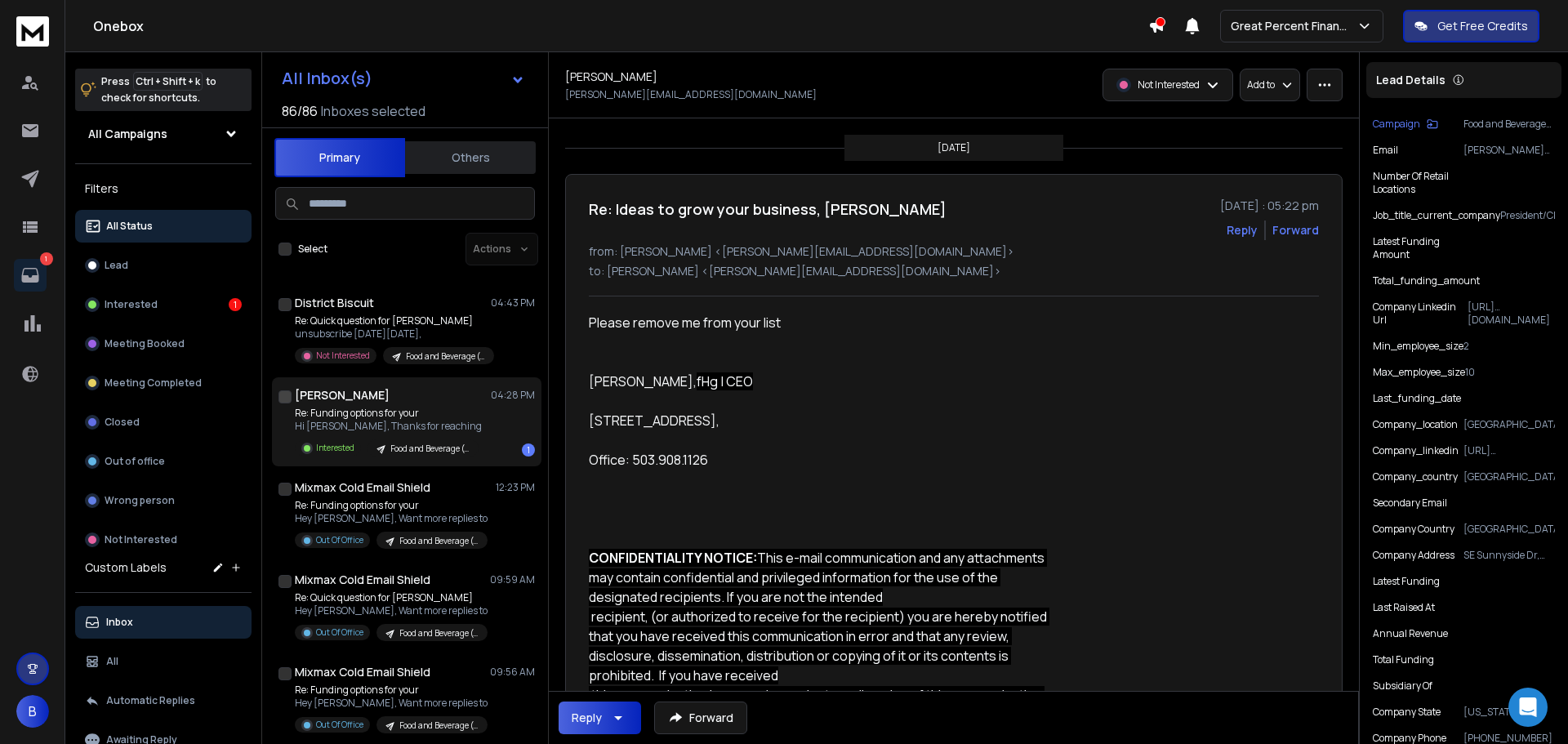
click at [402, 412] on p "Re: Funding options for your" at bounding box center [388, 413] width 187 height 14
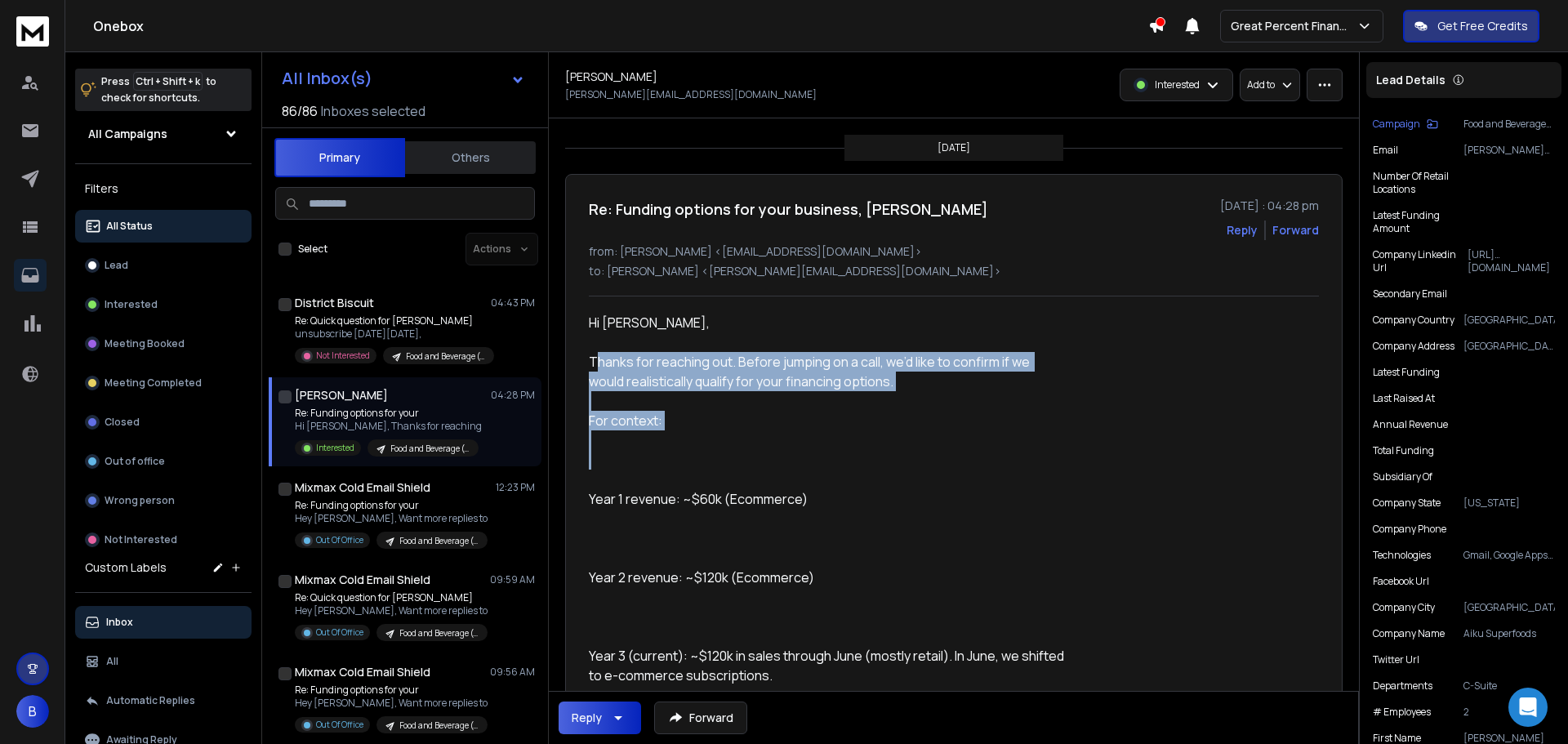
drag, startPoint x: 594, startPoint y: 363, endPoint x: 761, endPoint y: 462, distance: 194.1
click at [814, 425] on p "For context:" at bounding box center [827, 421] width 477 height 19
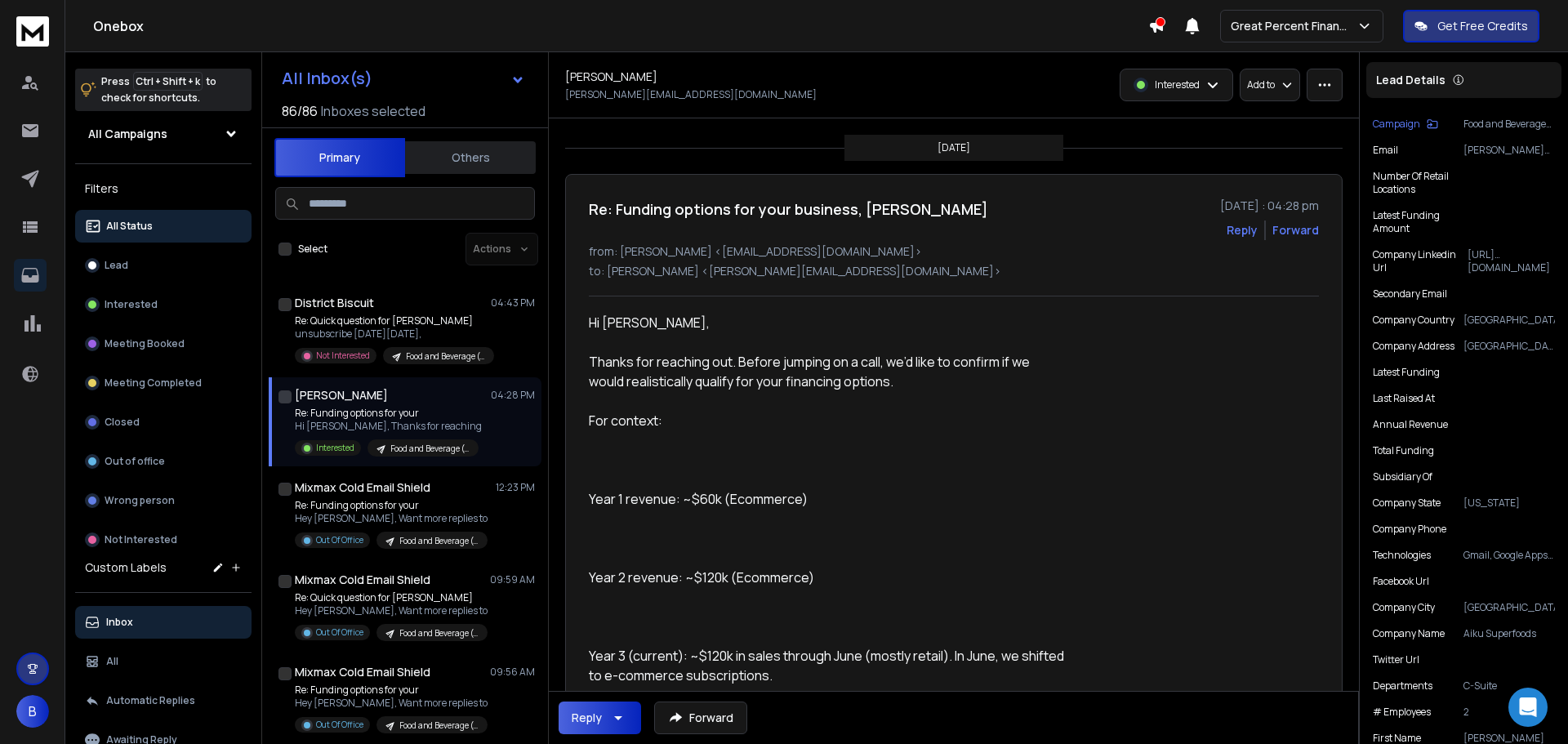
click at [607, 369] on p "Thanks for reaching out. Before jumping on a call, we’d like to confirm if we w…" at bounding box center [827, 372] width 477 height 40
drag, startPoint x: 586, startPoint y: 500, endPoint x: 836, endPoint y: 600, distance: 269.3
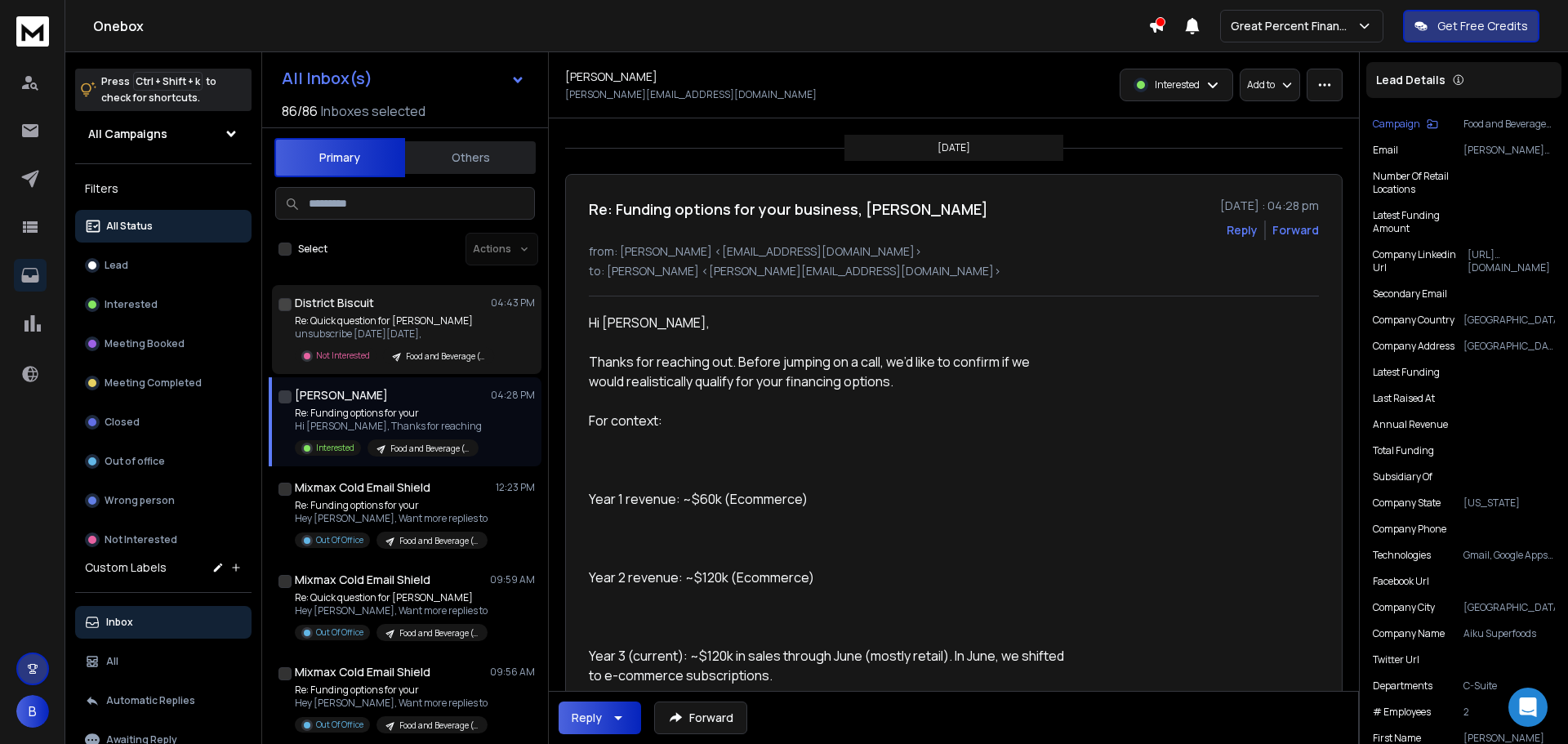
click at [390, 308] on div "District Biscuit 04:43 PM" at bounding box center [415, 303] width 240 height 16
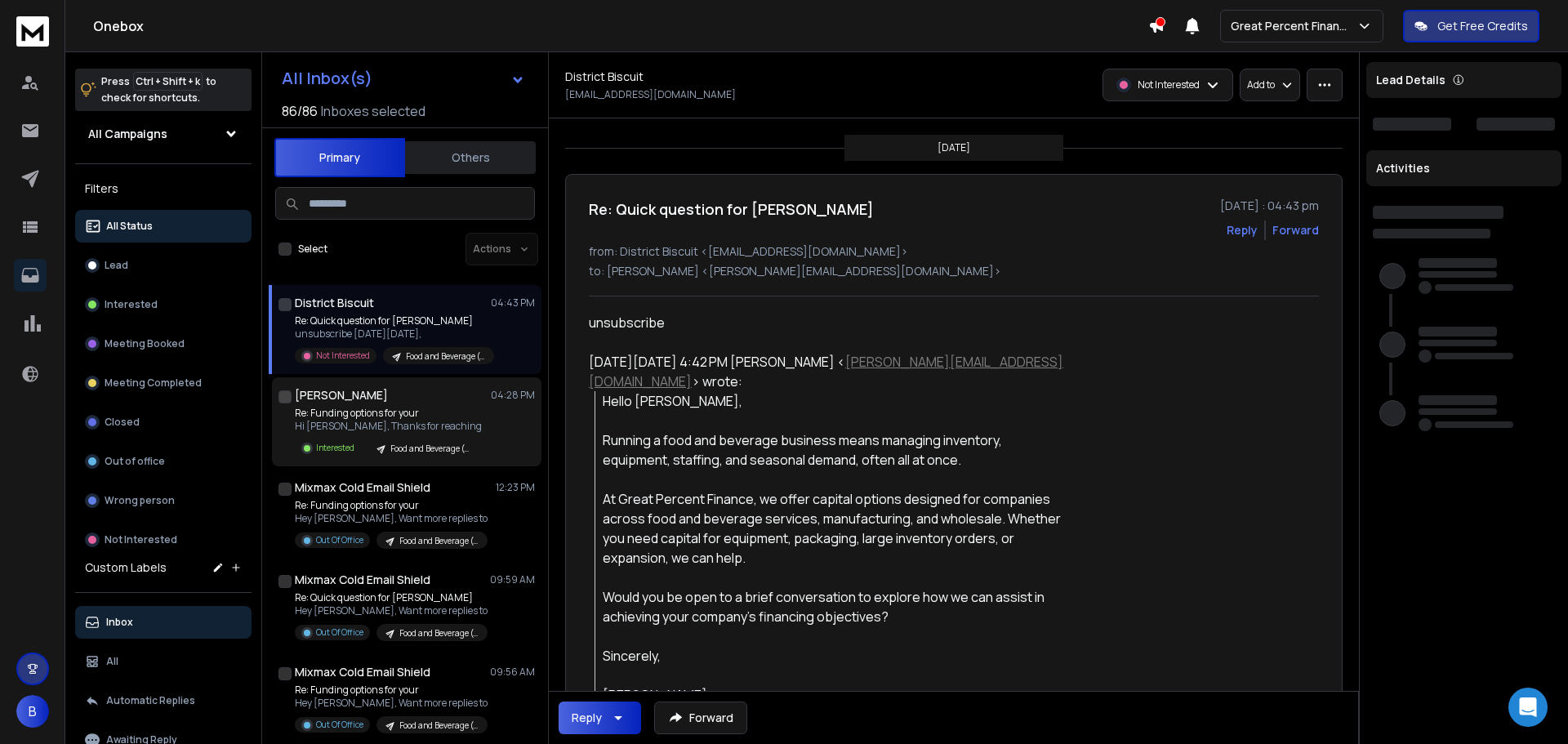
click at [472, 395] on div "[PERSON_NAME] 04:28 PM" at bounding box center [415, 395] width 240 height 16
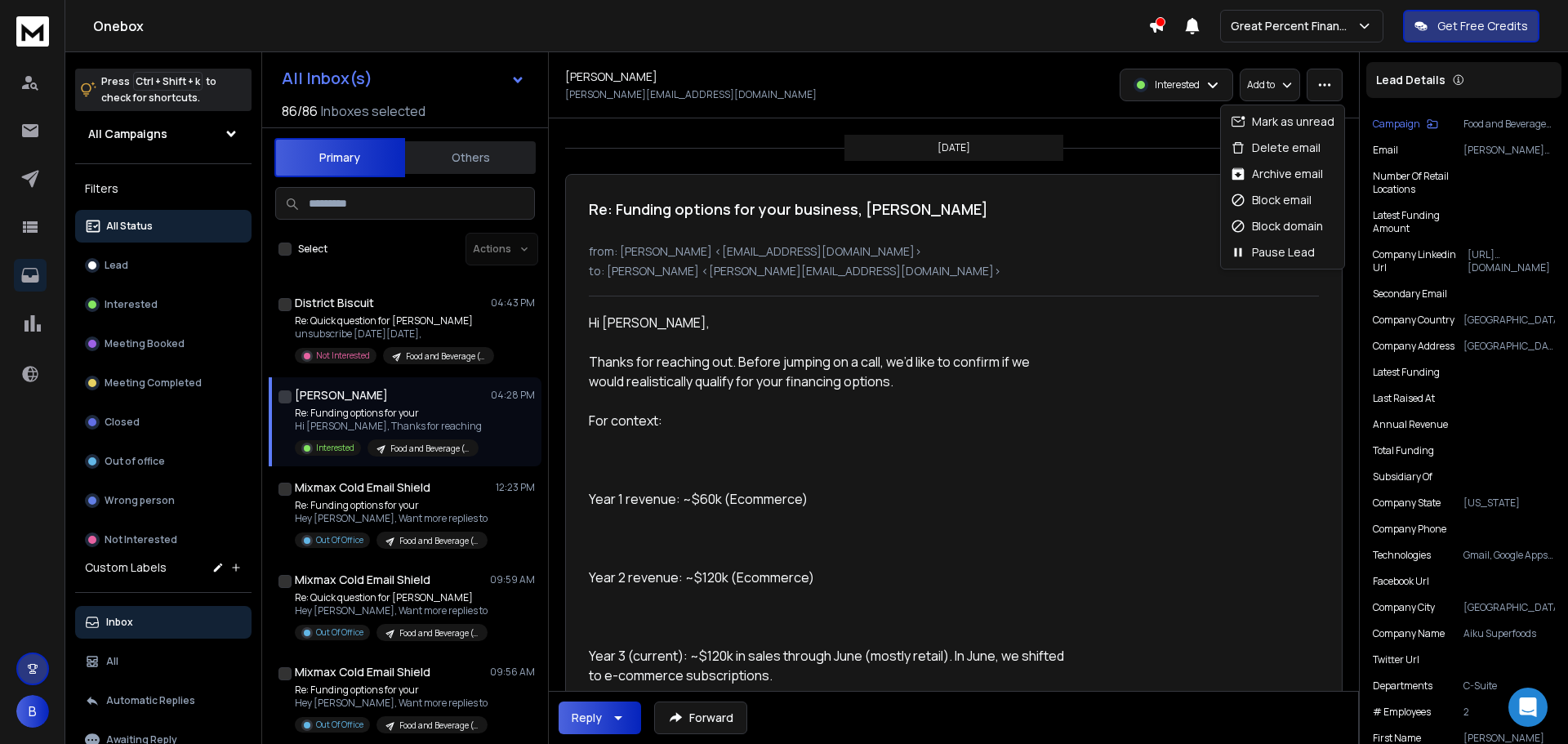
click at [1333, 84] on button "button" at bounding box center [1324, 85] width 36 height 33
click at [1293, 121] on div "Mark as unread" at bounding box center [1282, 121] width 104 height 16
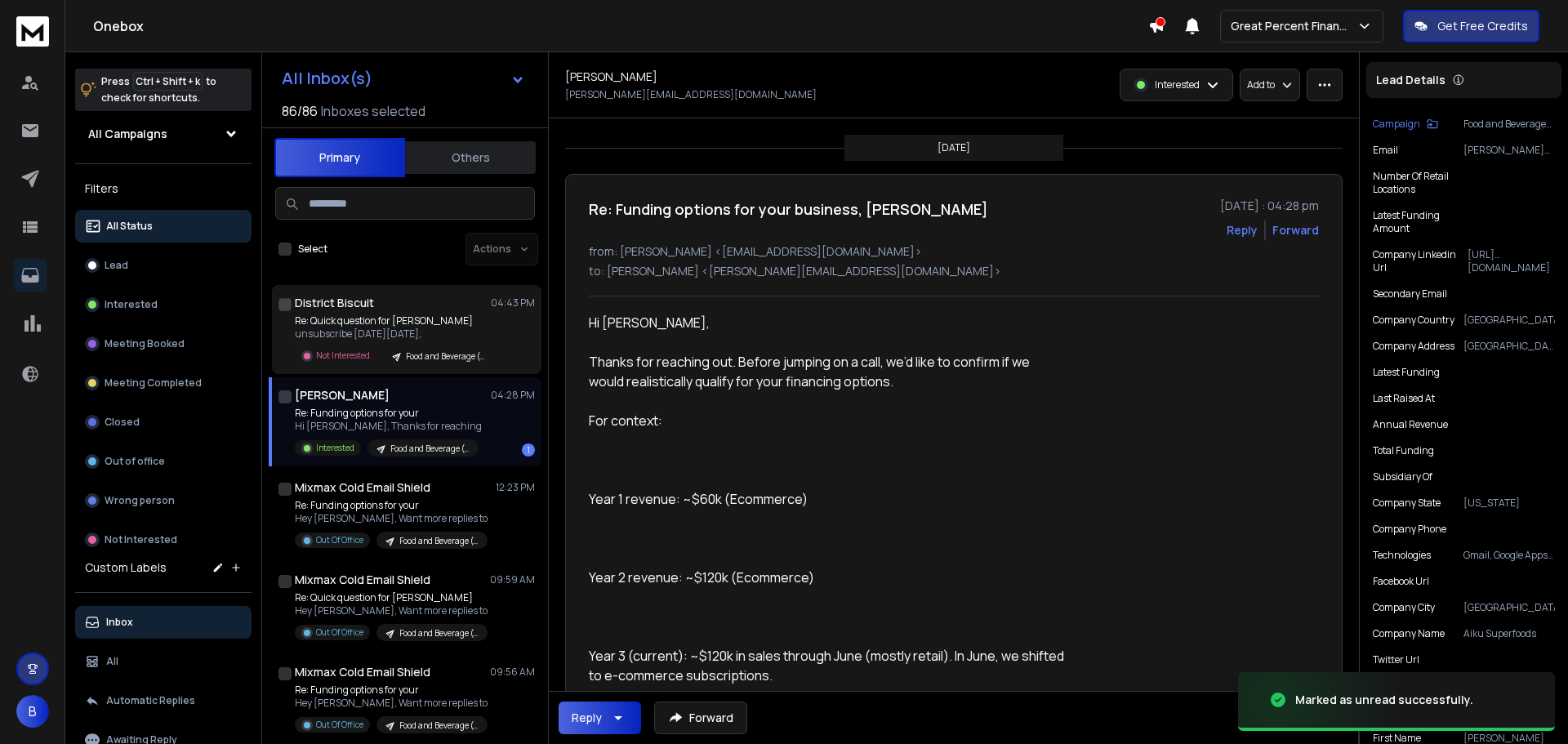
click at [397, 321] on p "Re: Quick question for [PERSON_NAME]" at bounding box center [393, 321] width 196 height 14
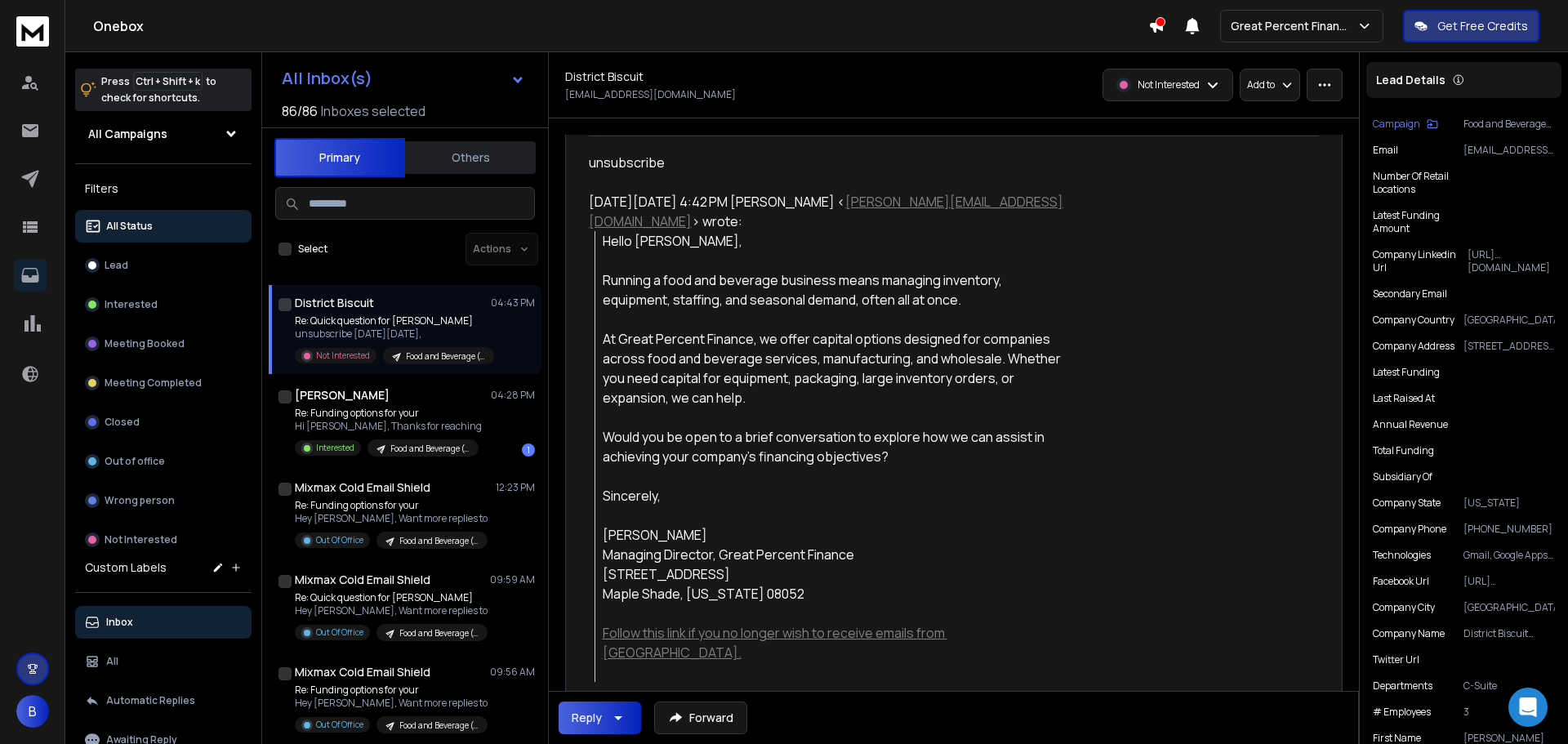
scroll to position [285, 0]
